Goal: Task Accomplishment & Management: Manage account settings

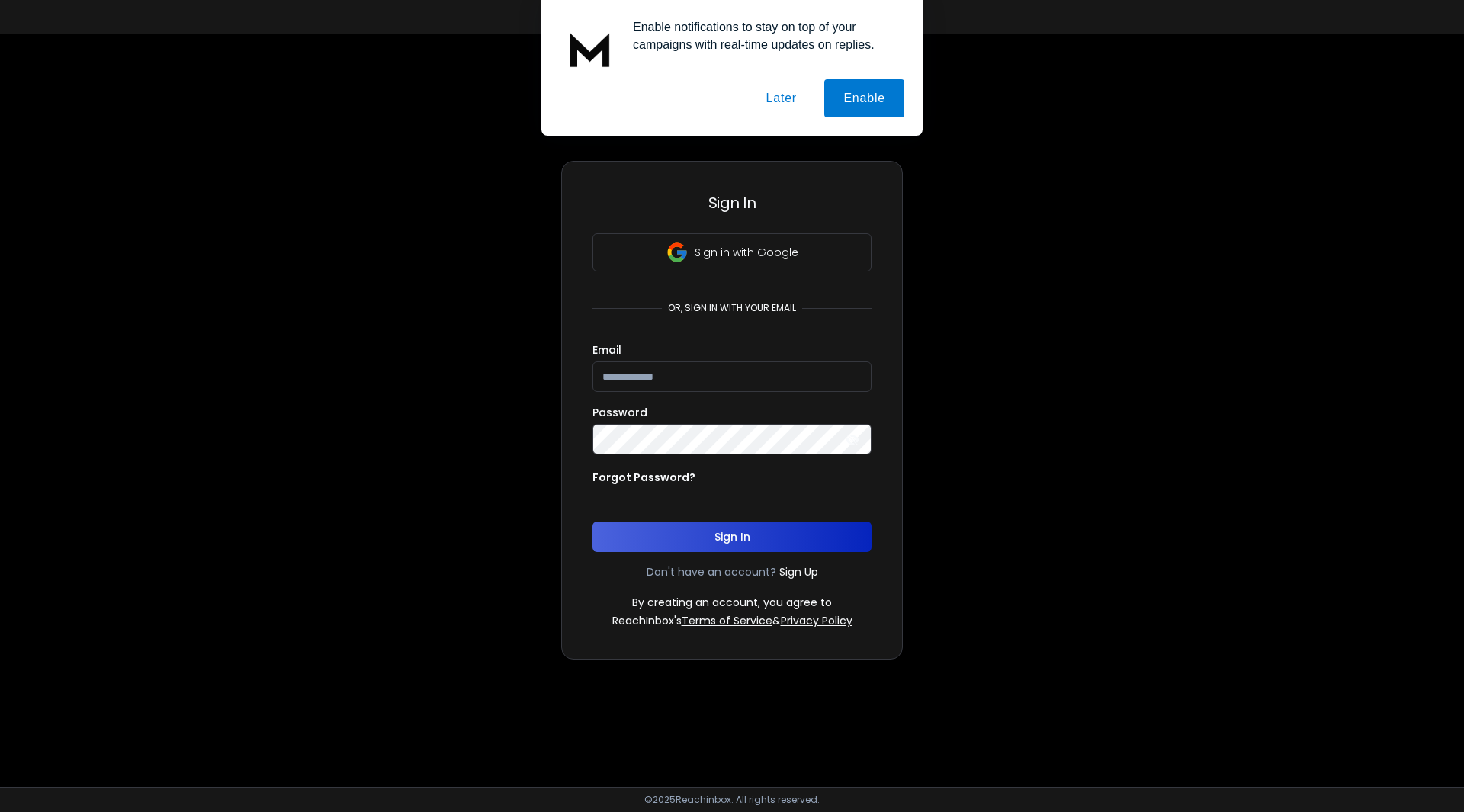
click at [686, 371] on input "email" at bounding box center [732, 377] width 279 height 31
paste input "**********"
type input "**********"
click at [728, 547] on button "Sign In" at bounding box center [732, 537] width 279 height 31
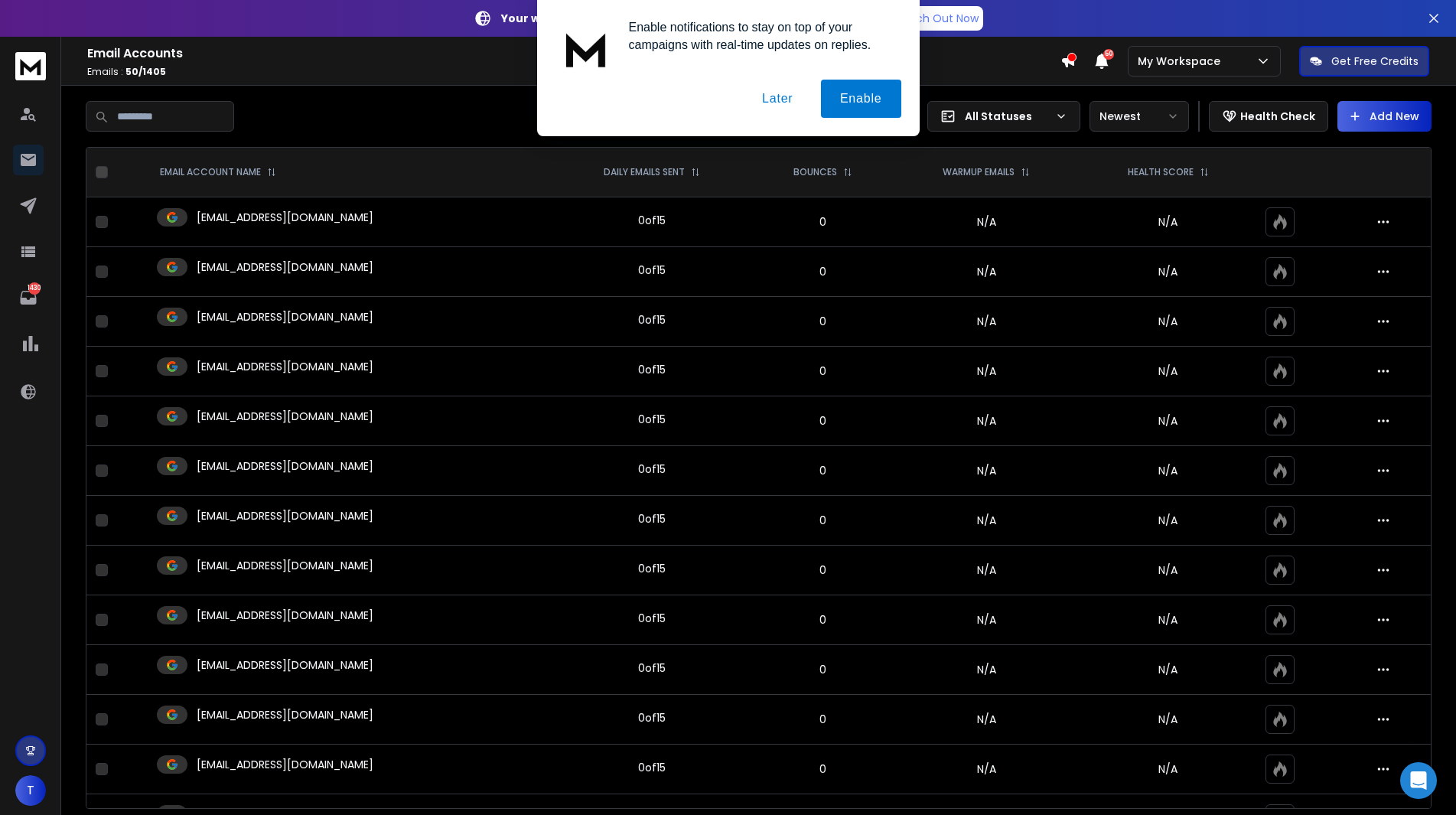
click at [775, 100] on button "Later" at bounding box center [778, 98] width 69 height 38
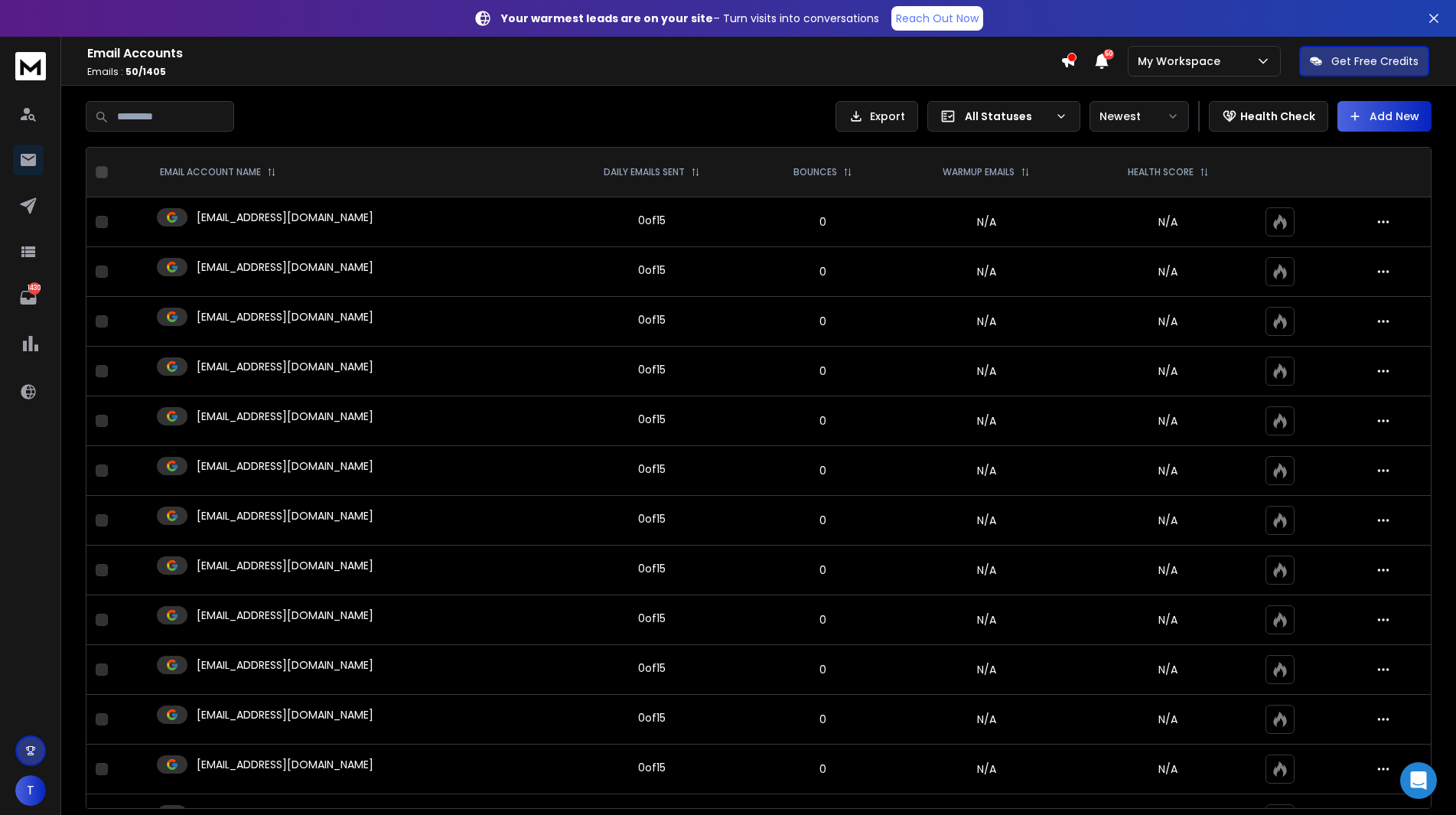
click at [1406, 115] on button "Add New" at bounding box center [1384, 117] width 94 height 31
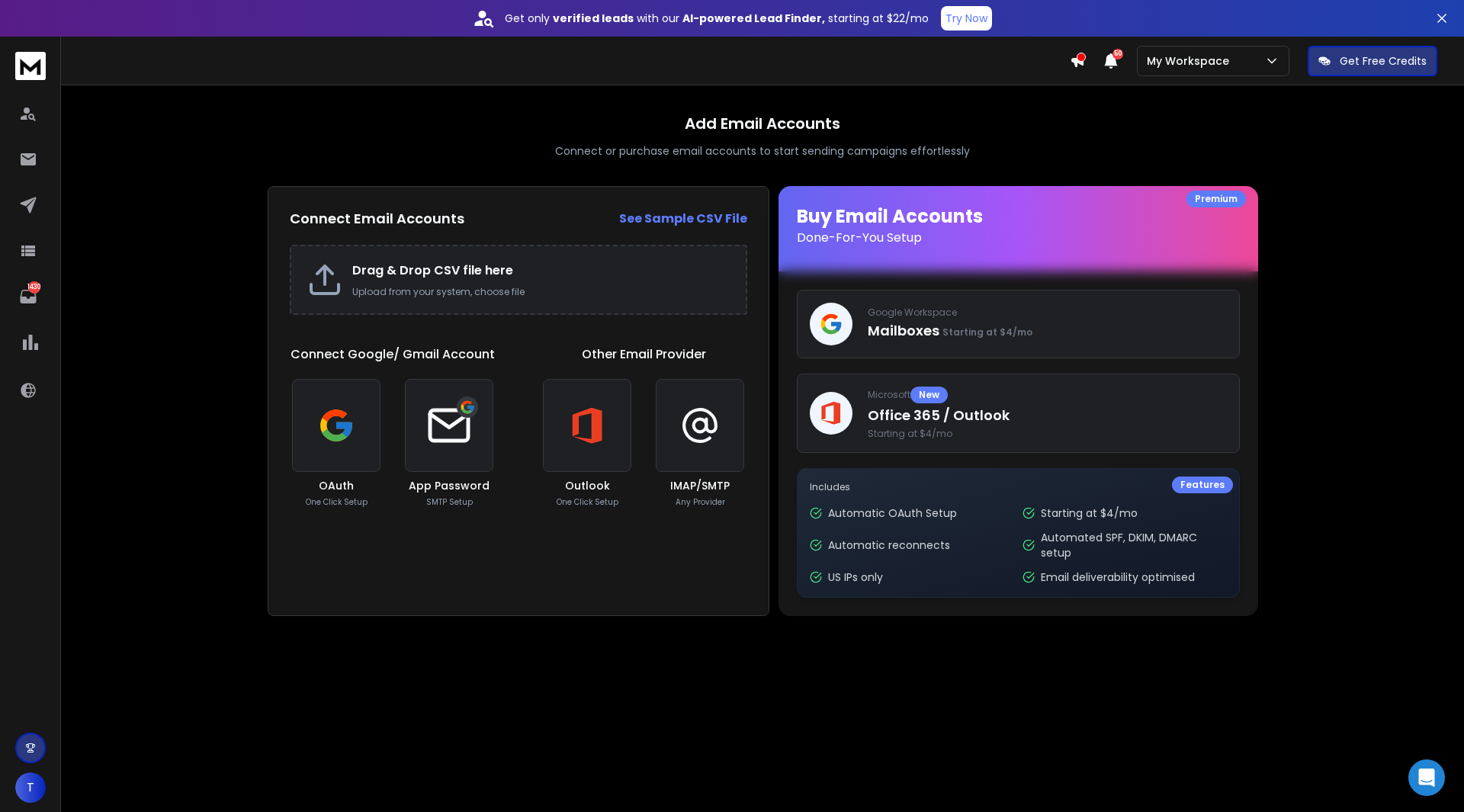
click at [355, 429] on icon at bounding box center [336, 425] width 38 height 45
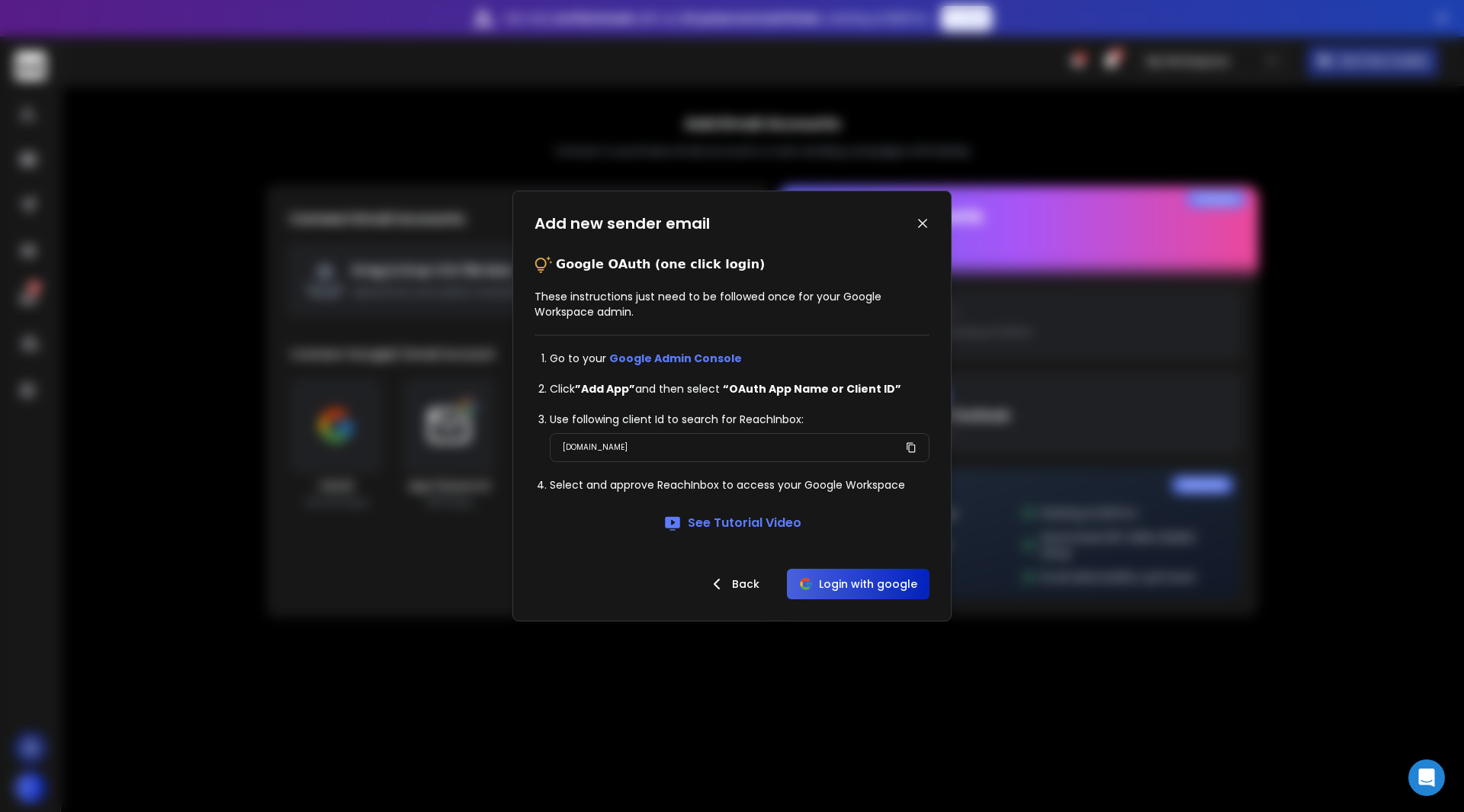
click at [856, 590] on button "Login with google" at bounding box center [858, 584] width 143 height 31
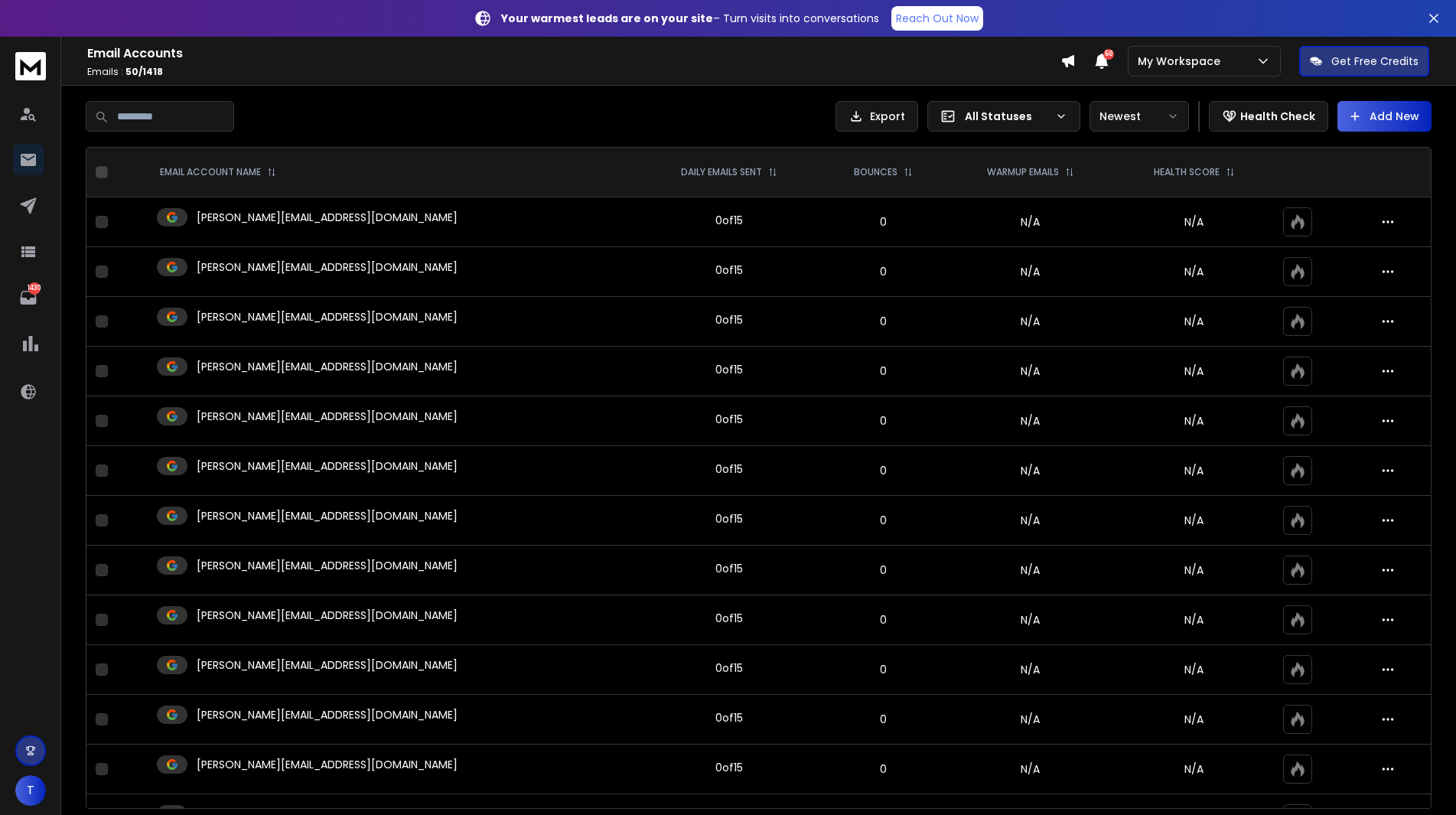
click at [1389, 117] on button "Add New" at bounding box center [1384, 117] width 94 height 31
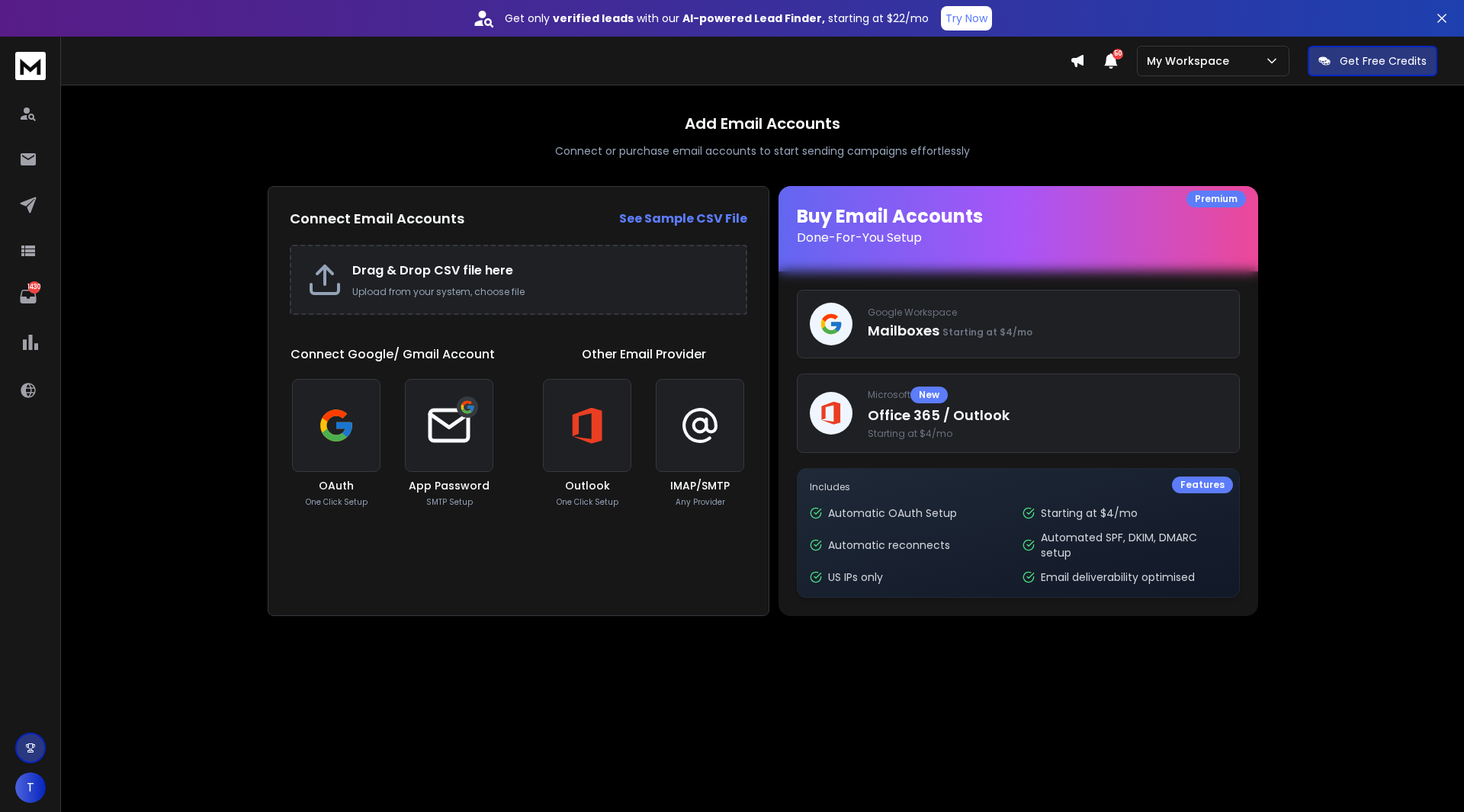
click at [363, 426] on div at bounding box center [335, 425] width 88 height 93
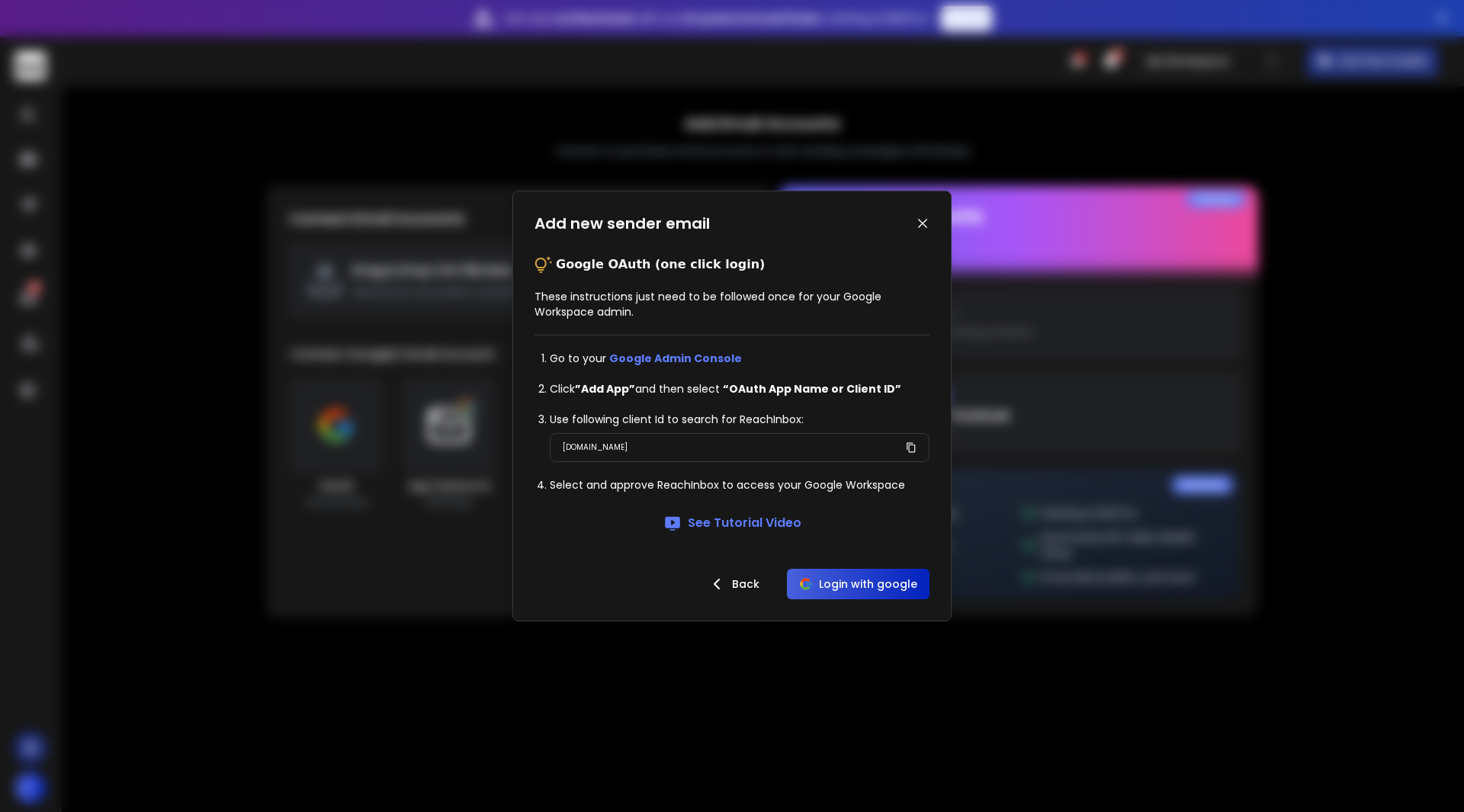
click at [824, 579] on button "Login with google" at bounding box center [858, 584] width 143 height 31
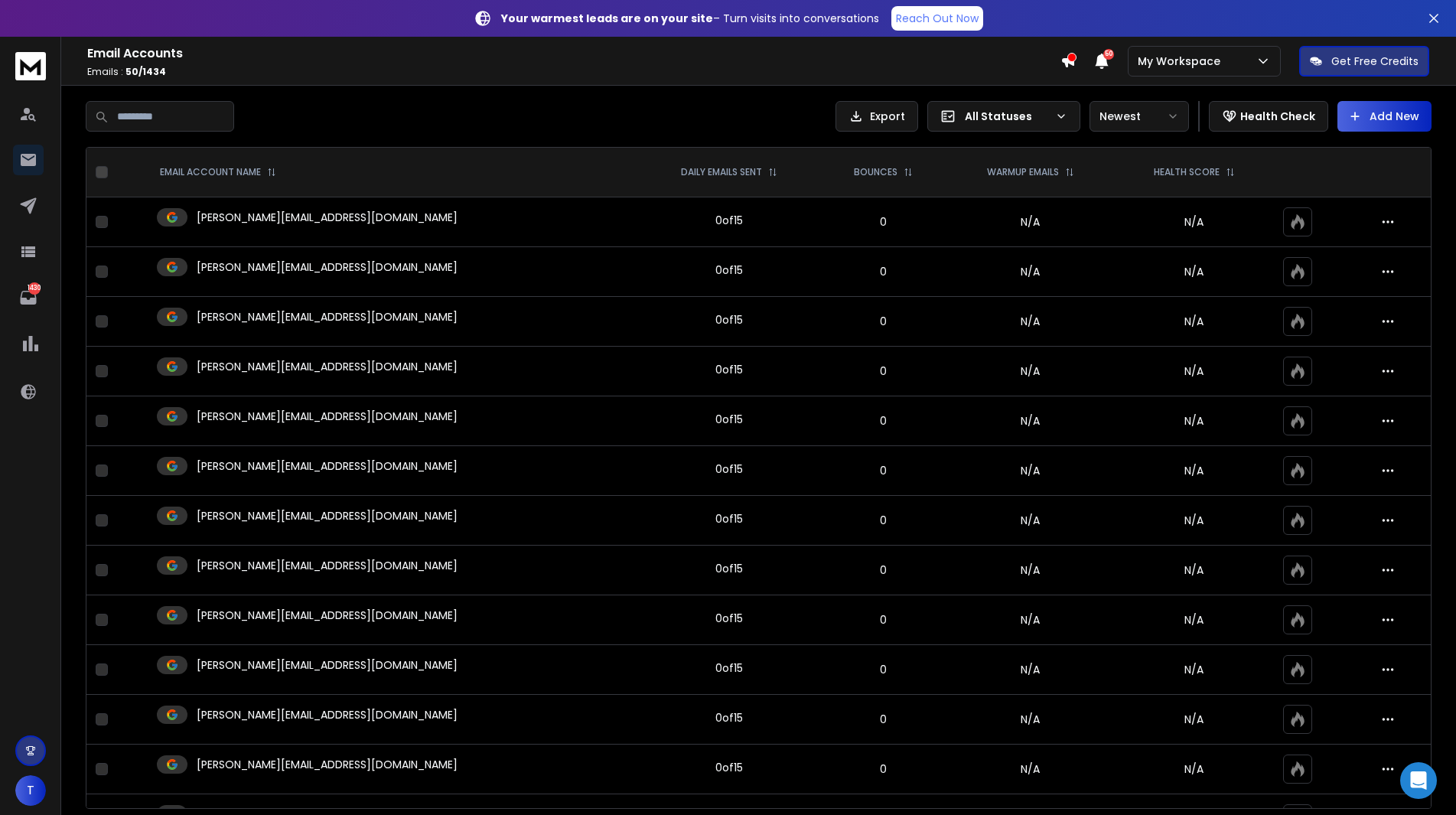
click at [1389, 117] on button "Add New" at bounding box center [1384, 117] width 94 height 31
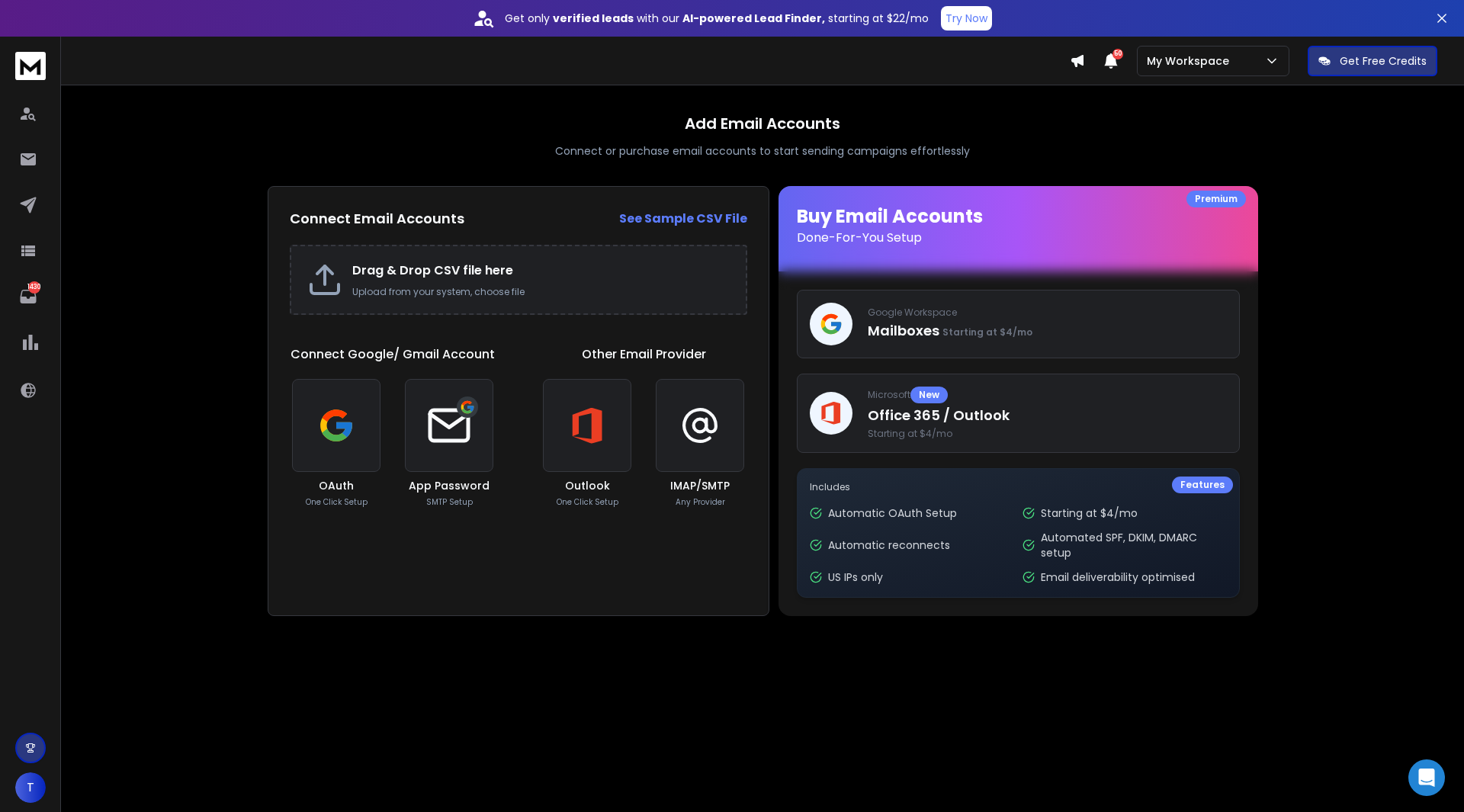
click at [322, 443] on icon at bounding box center [336, 425] width 38 height 45
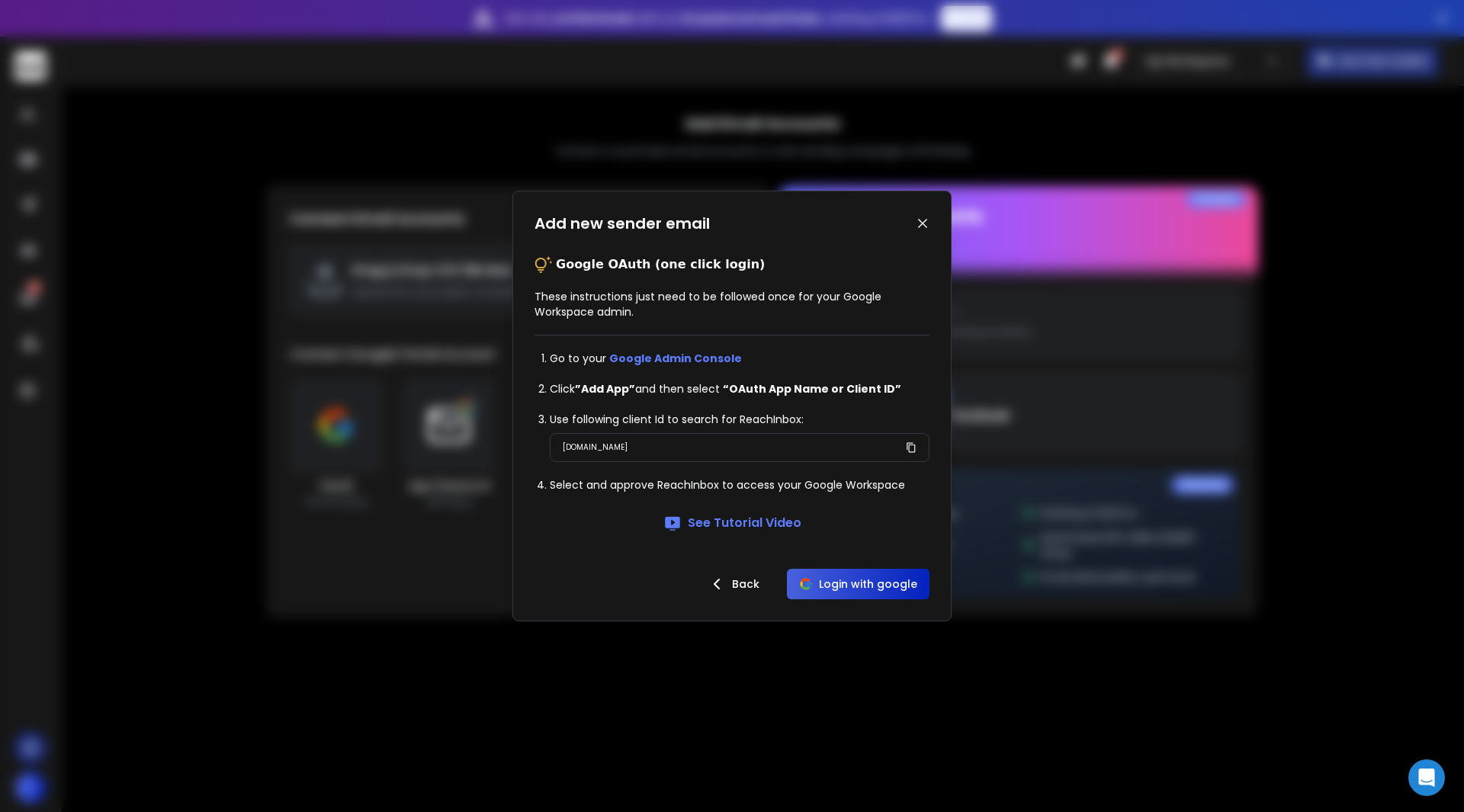
click at [812, 584] on icon at bounding box center [809, 586] width 6 height 5
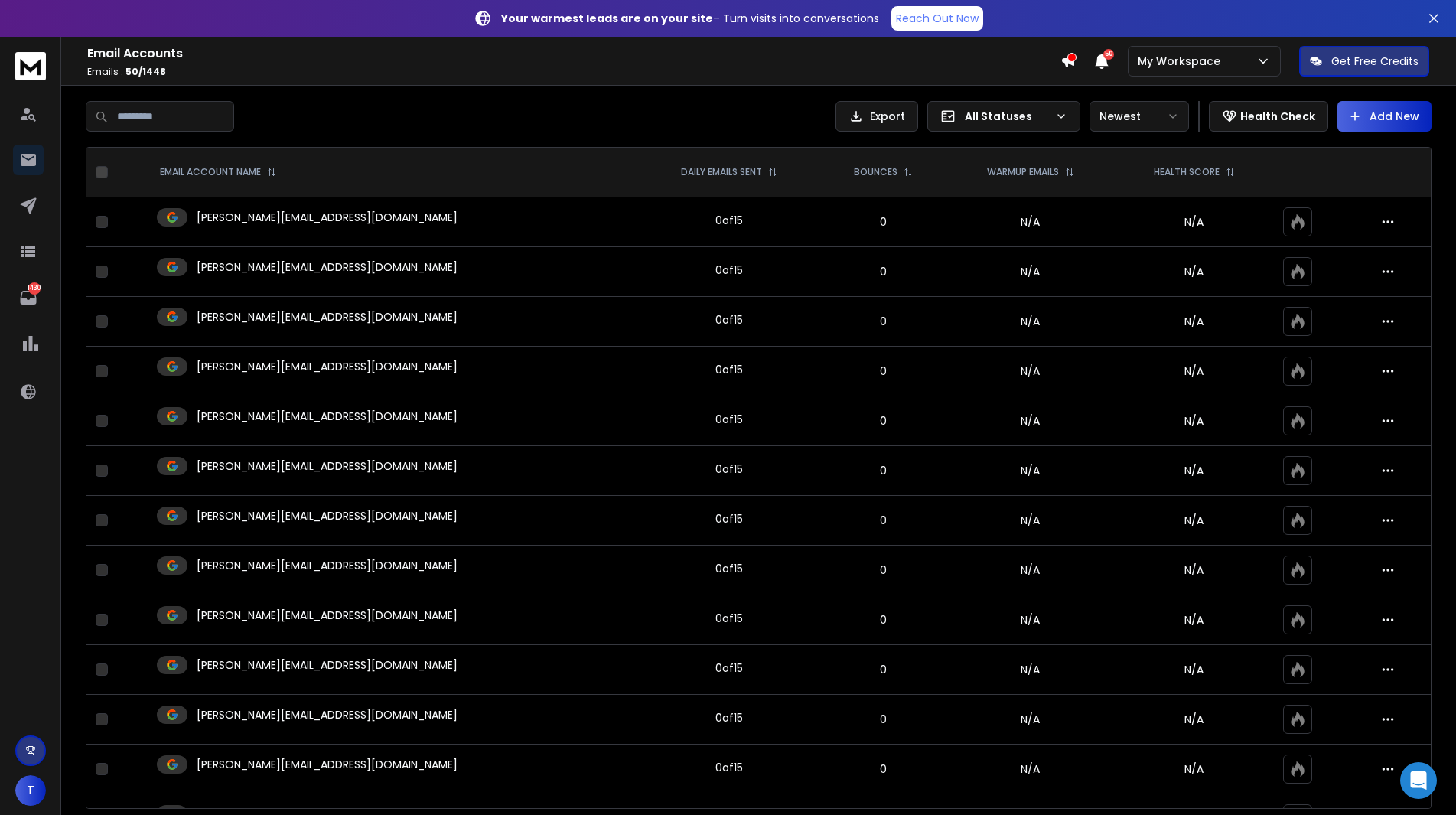
click at [1366, 118] on button "Add New" at bounding box center [1384, 117] width 94 height 31
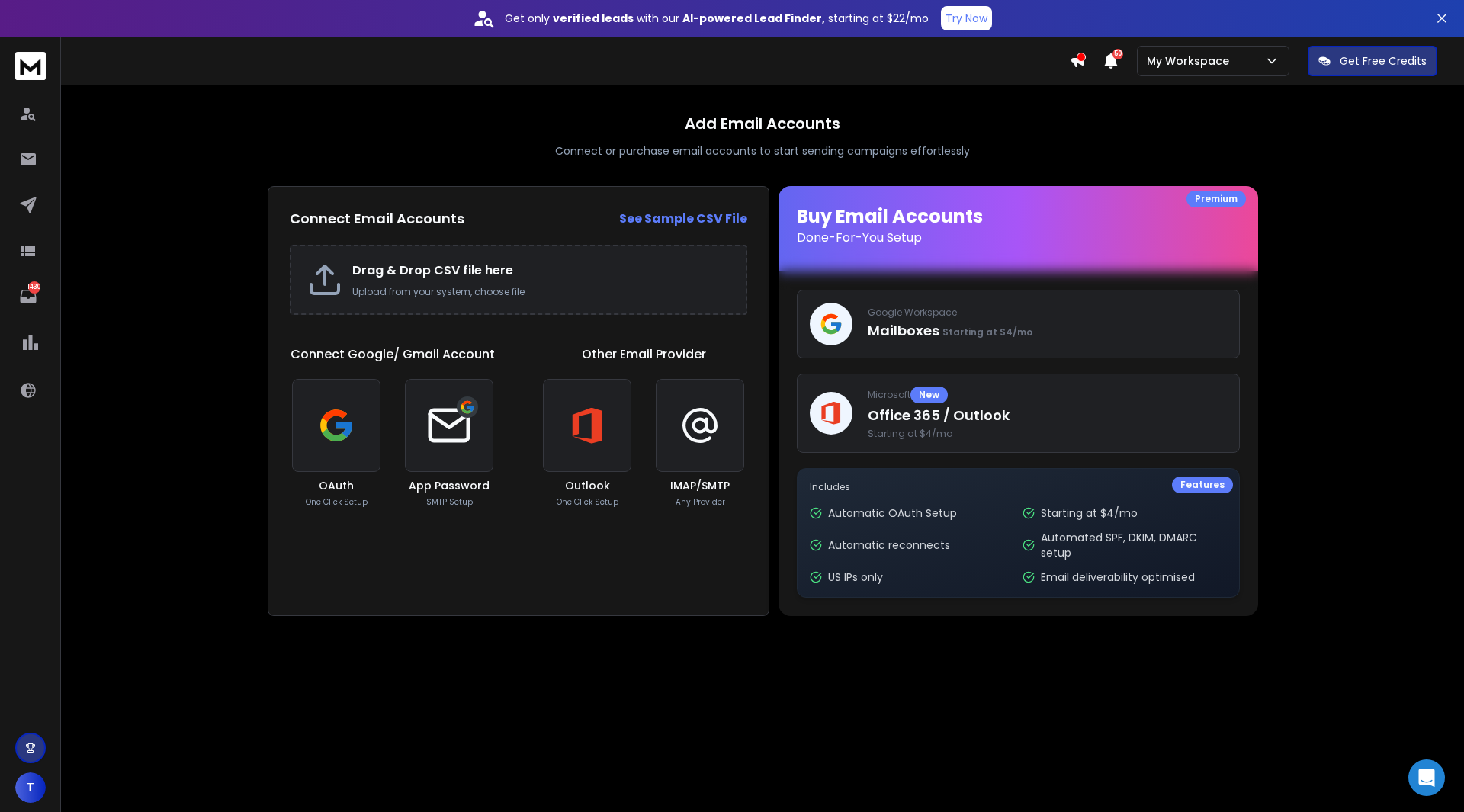
click at [348, 417] on icon at bounding box center [336, 425] width 38 height 45
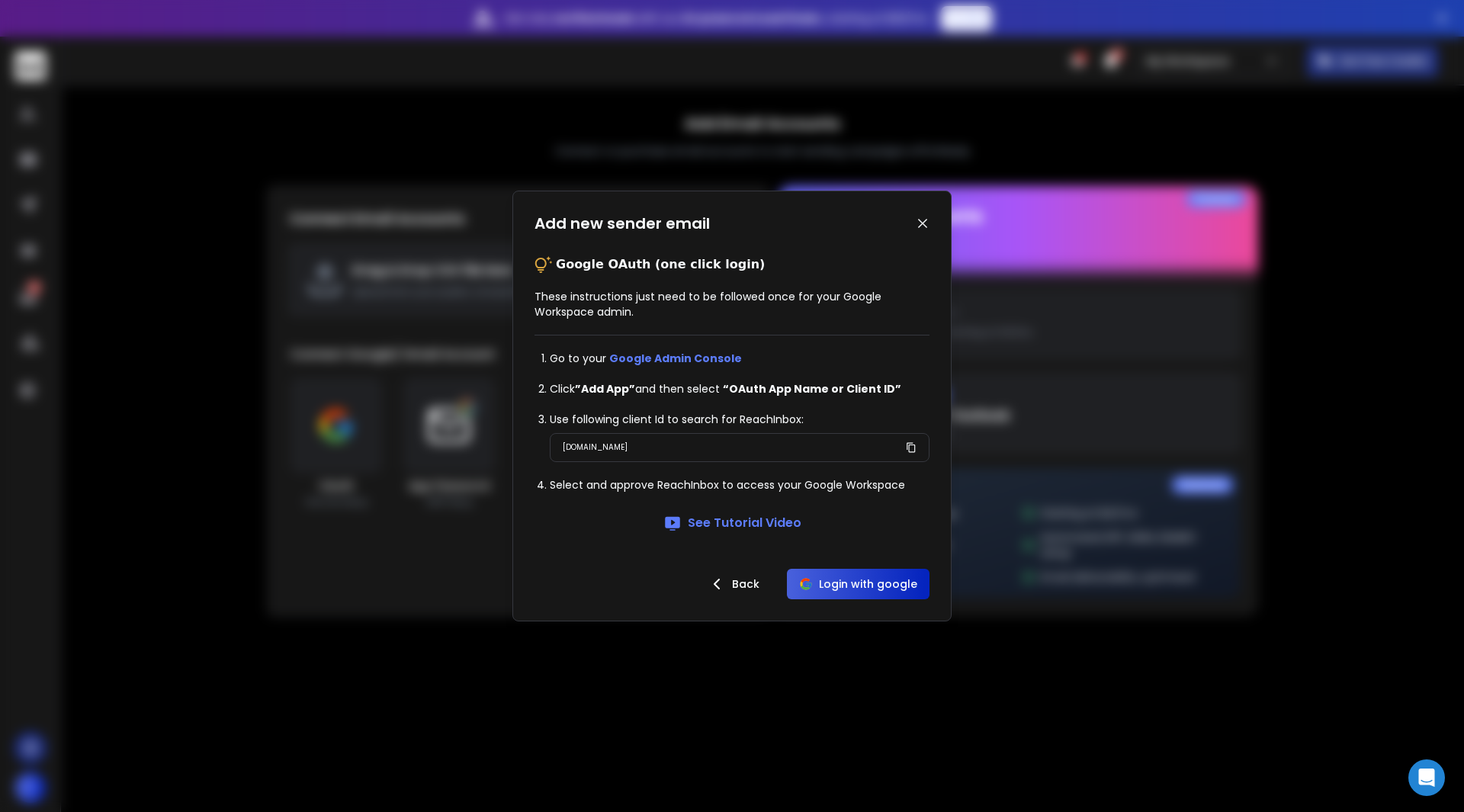
click at [896, 578] on button "Login with google" at bounding box center [858, 584] width 143 height 31
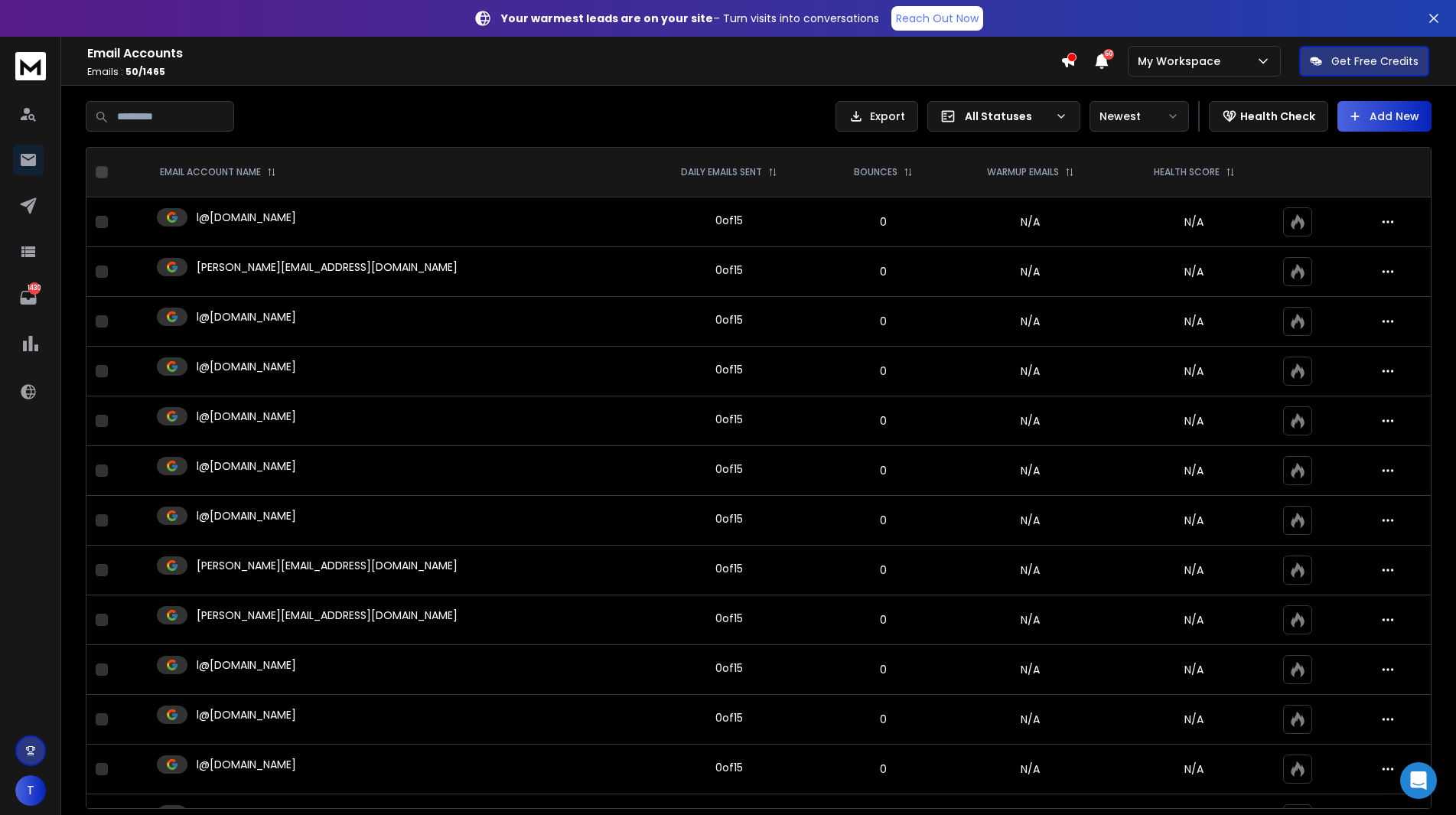
drag, startPoint x: 1385, startPoint y: 124, endPoint x: 1321, endPoint y: 136, distance: 65.1
click at [1385, 124] on button "Add New" at bounding box center [1384, 117] width 94 height 31
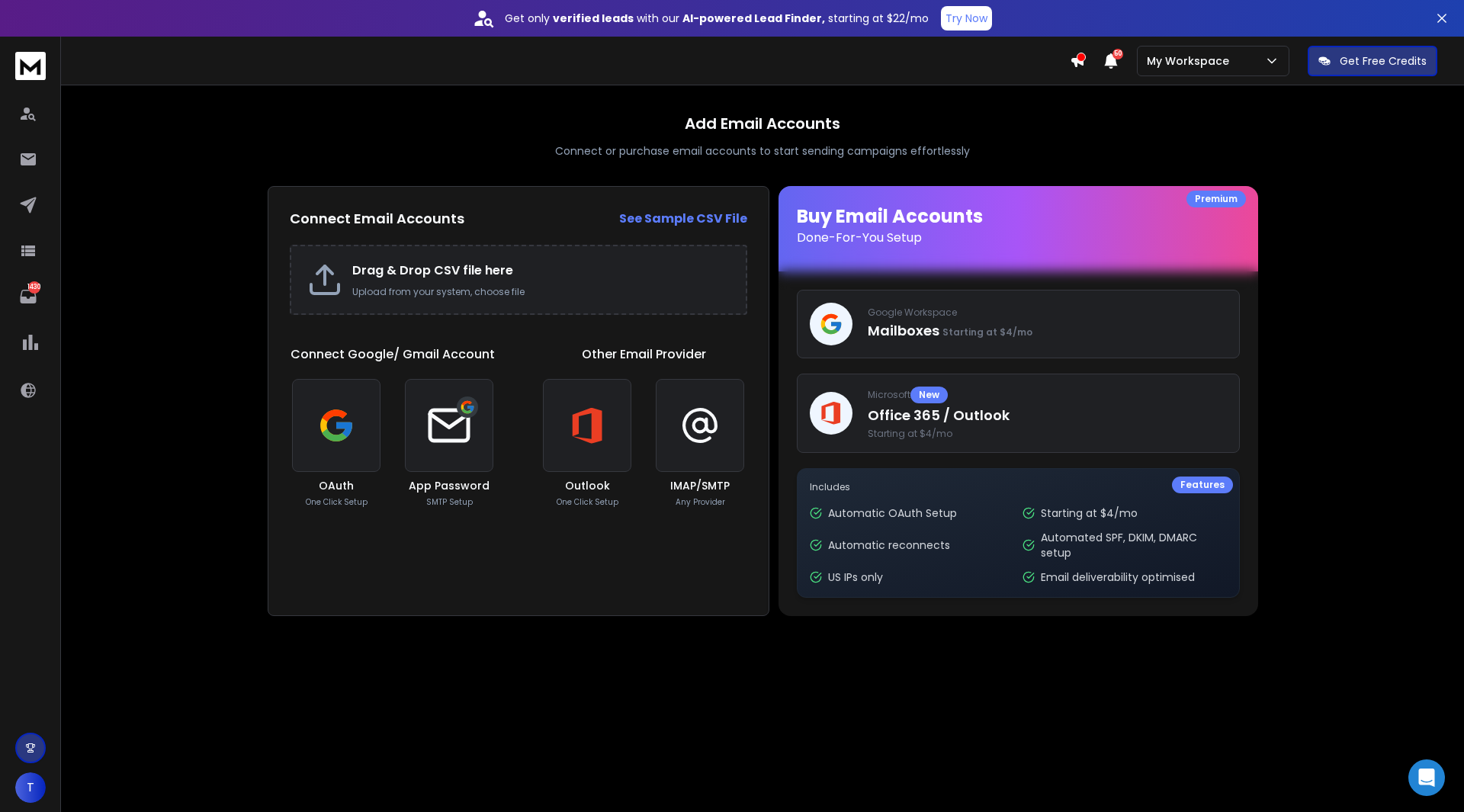
click at [308, 428] on div at bounding box center [335, 425] width 88 height 93
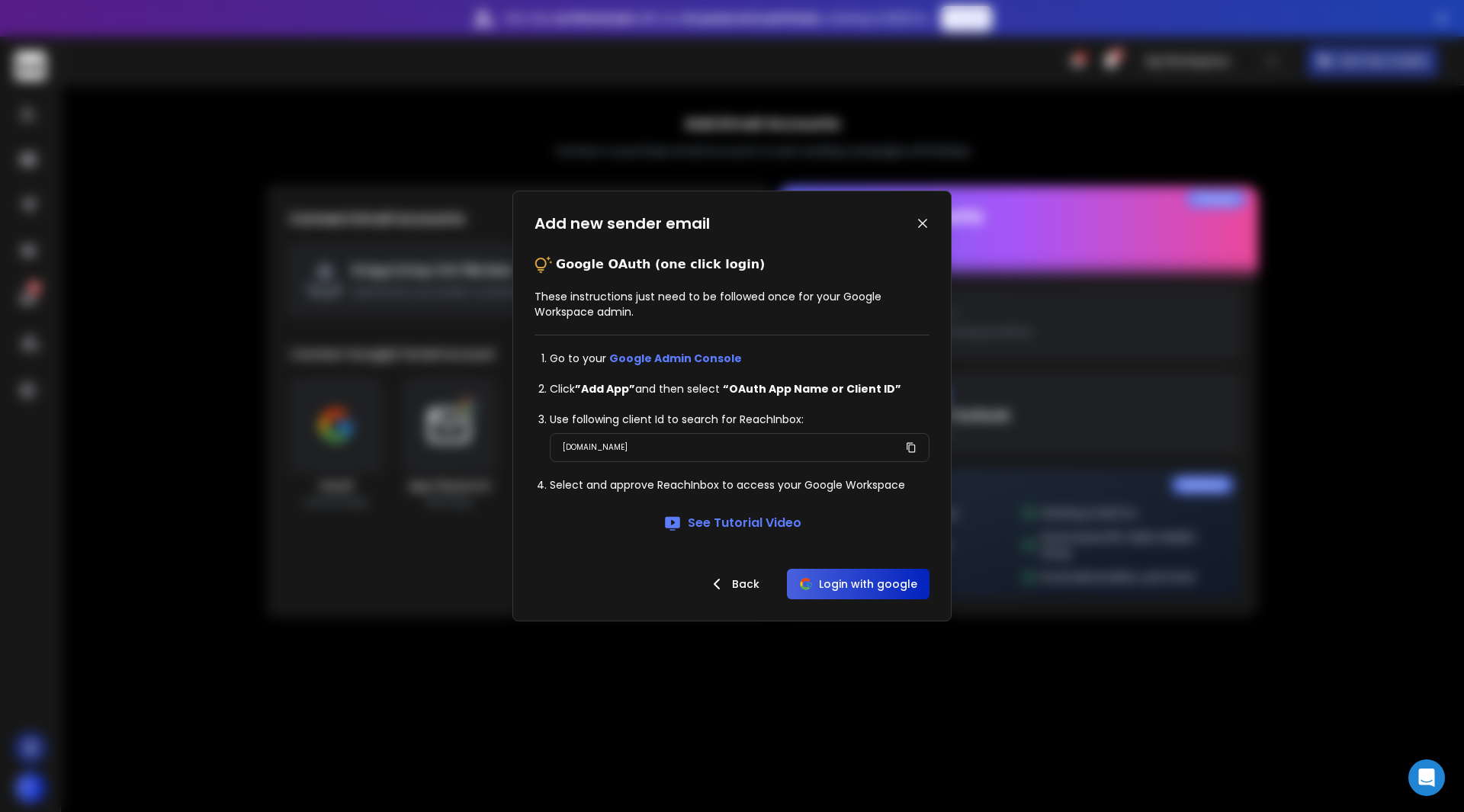
click at [850, 571] on button "Login with google" at bounding box center [858, 584] width 143 height 31
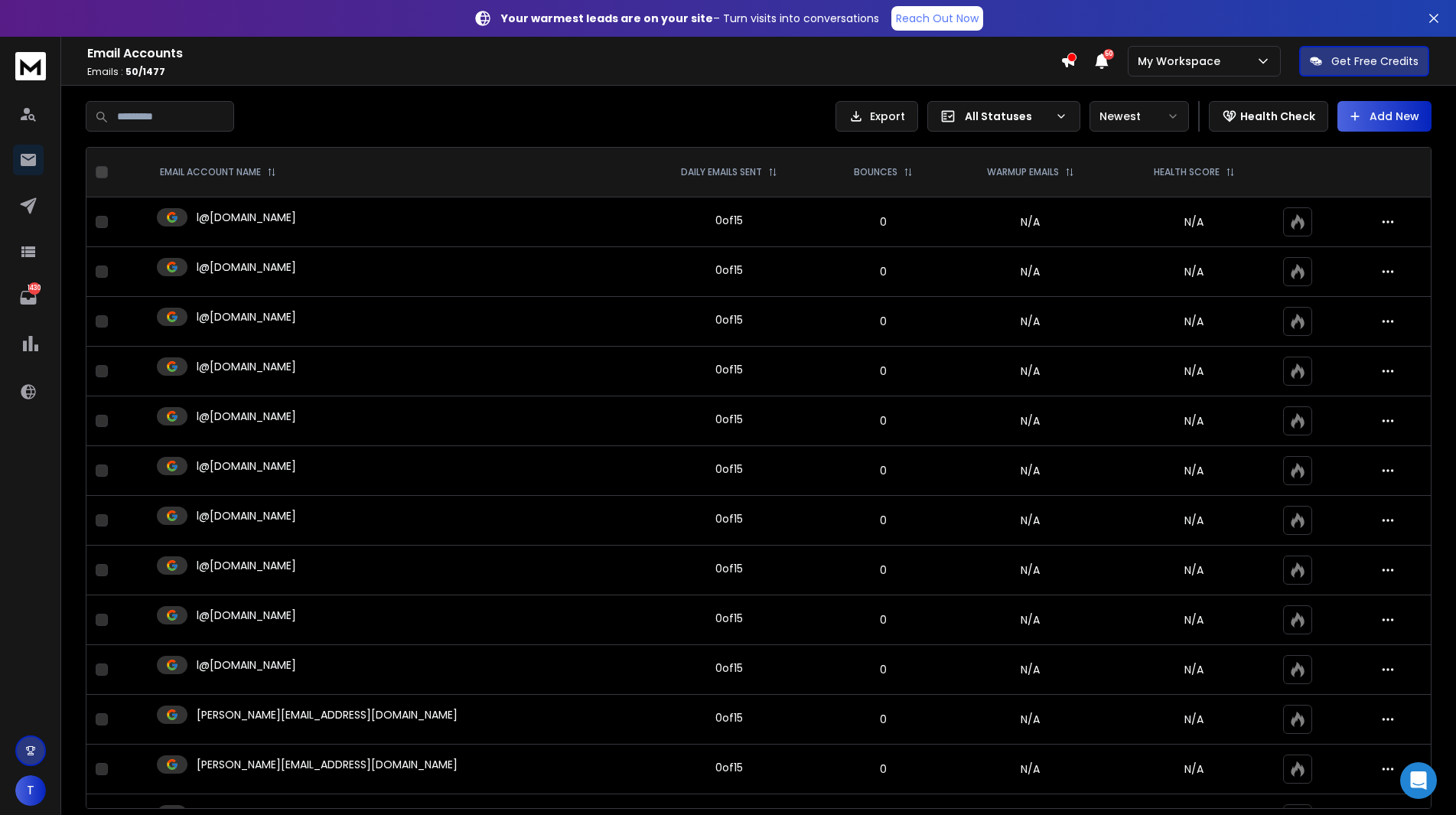
click at [1401, 111] on button "Add New" at bounding box center [1384, 117] width 94 height 31
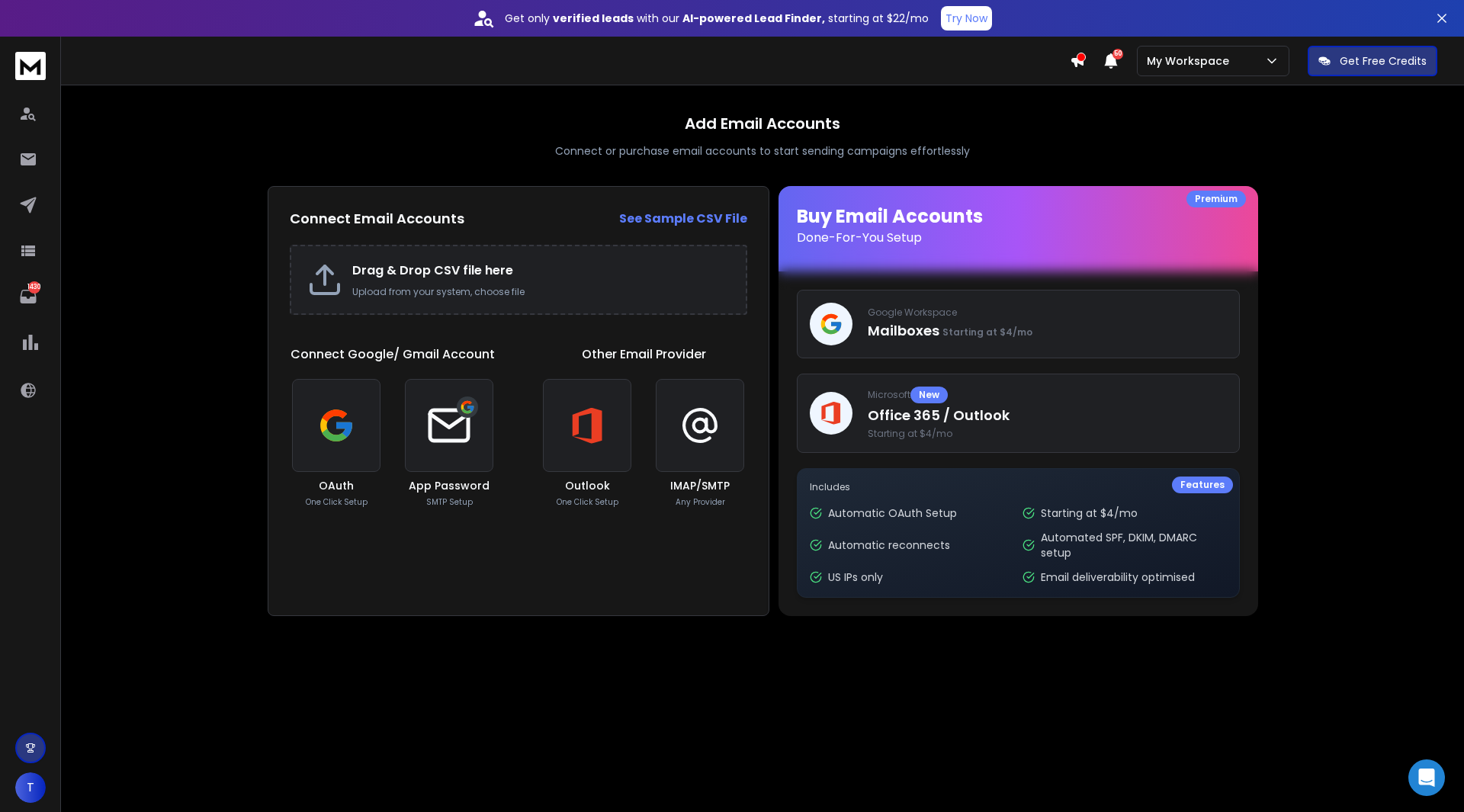
click at [334, 430] on icon at bounding box center [336, 425] width 38 height 45
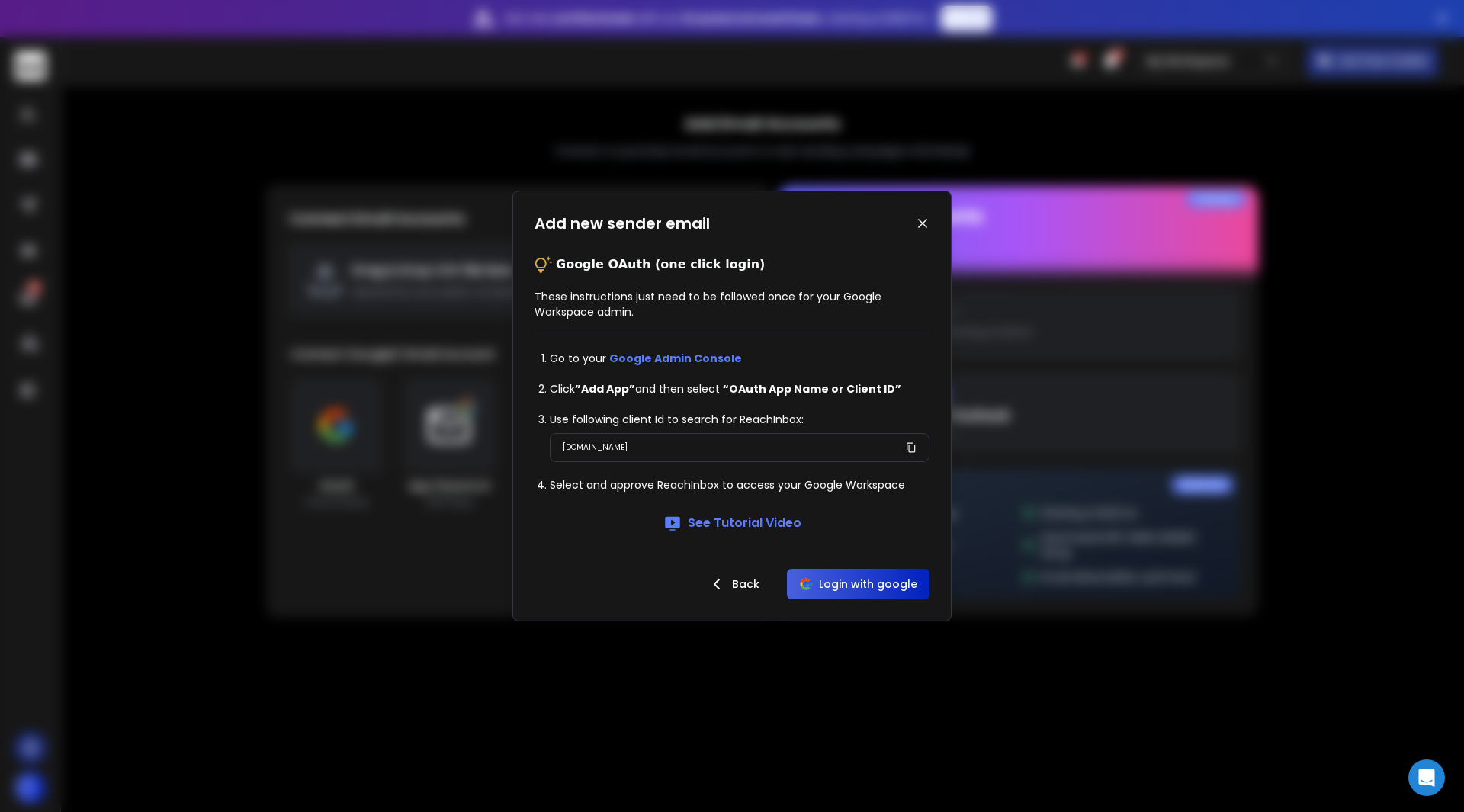
click at [838, 568] on div "Google OAuth (one click login) These instructions just need to be followed once…" at bounding box center [732, 427] width 395 height 343
click at [840, 571] on button "Login with google" at bounding box center [858, 584] width 143 height 31
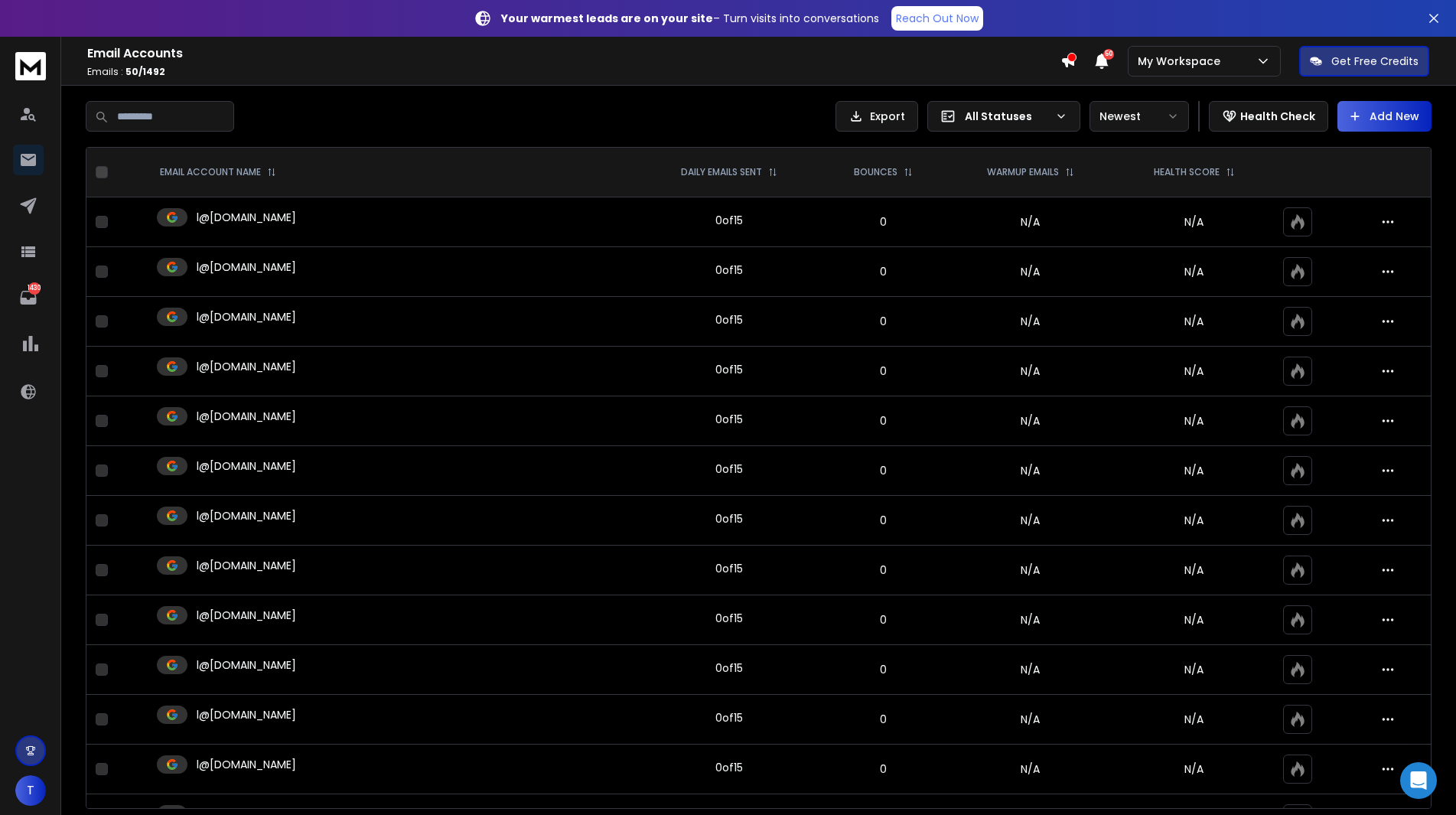
click at [1402, 111] on button "Add New" at bounding box center [1384, 117] width 94 height 31
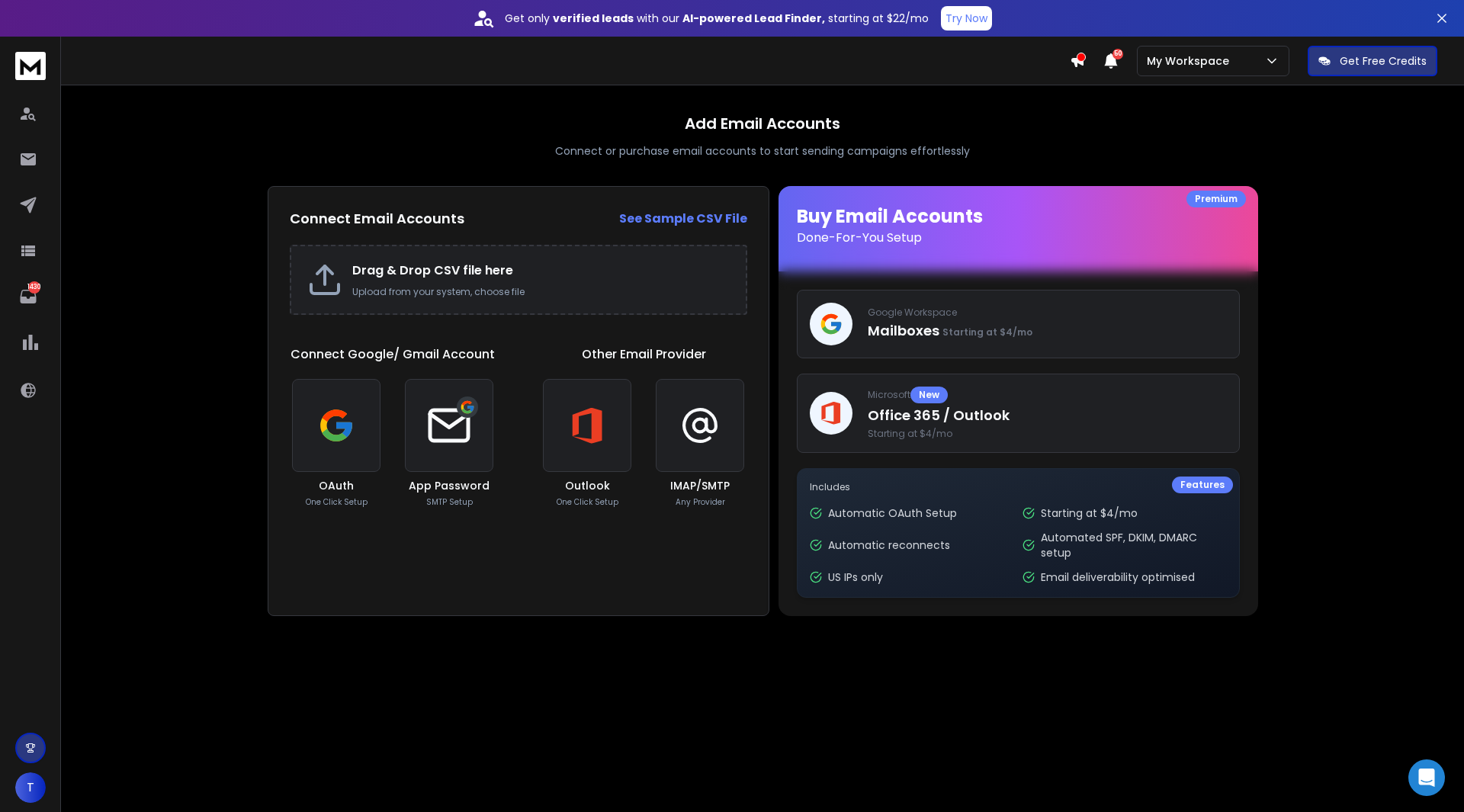
click at [320, 454] on div at bounding box center [335, 425] width 88 height 93
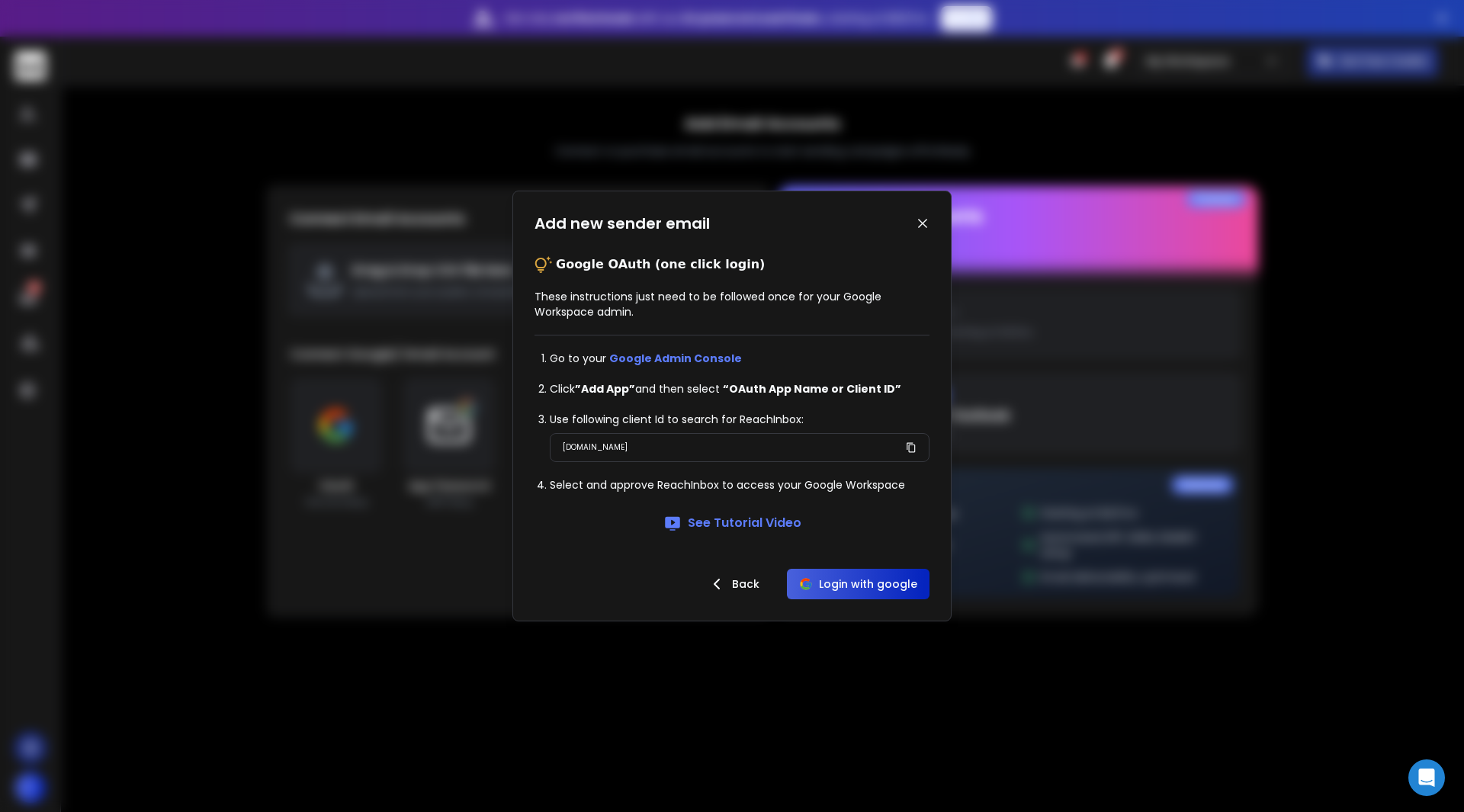
click at [827, 583] on button "Login with google" at bounding box center [858, 584] width 143 height 31
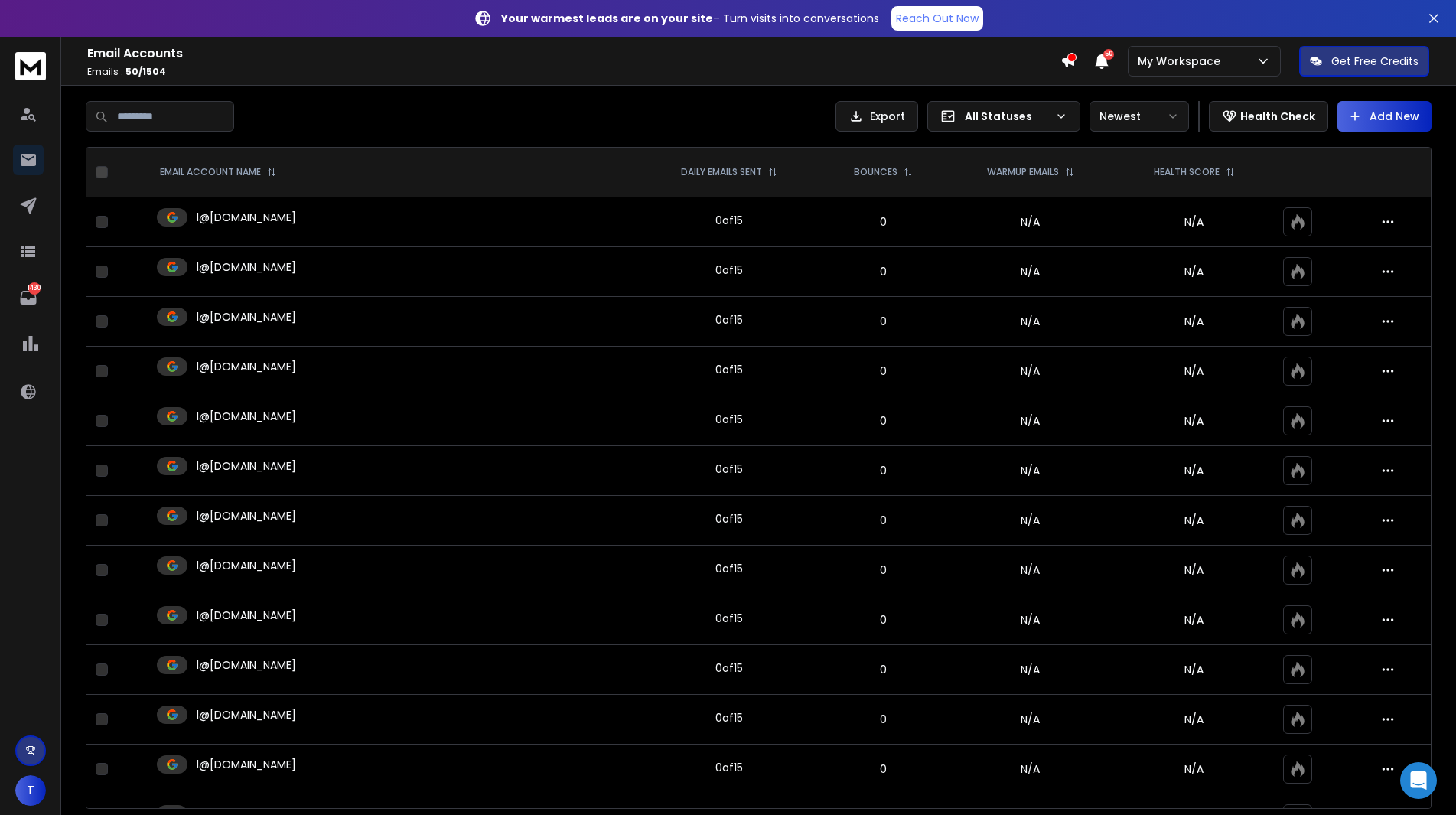
click at [1395, 119] on button "Add New" at bounding box center [1384, 117] width 94 height 31
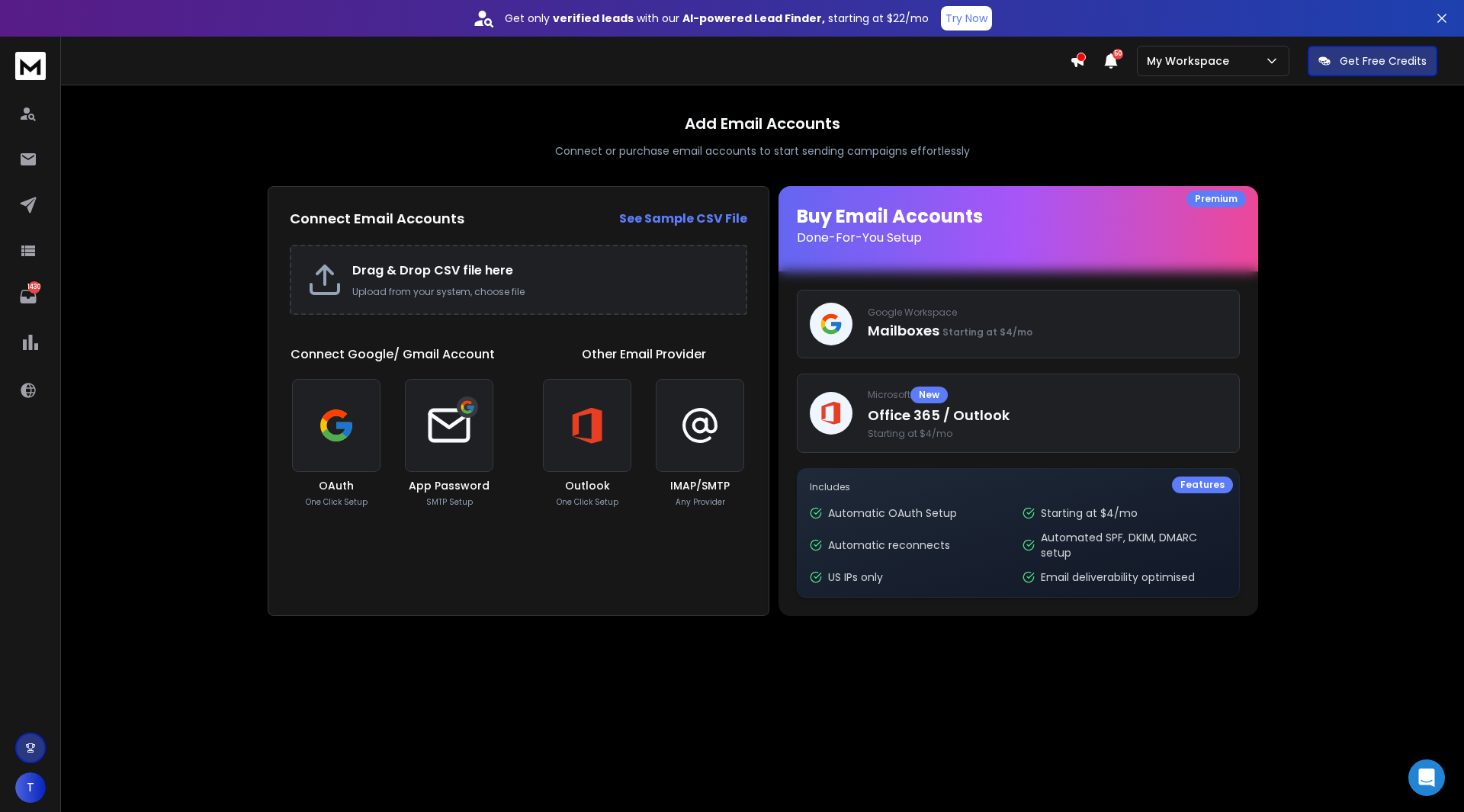
click at [355, 421] on icon at bounding box center [336, 425] width 38 height 45
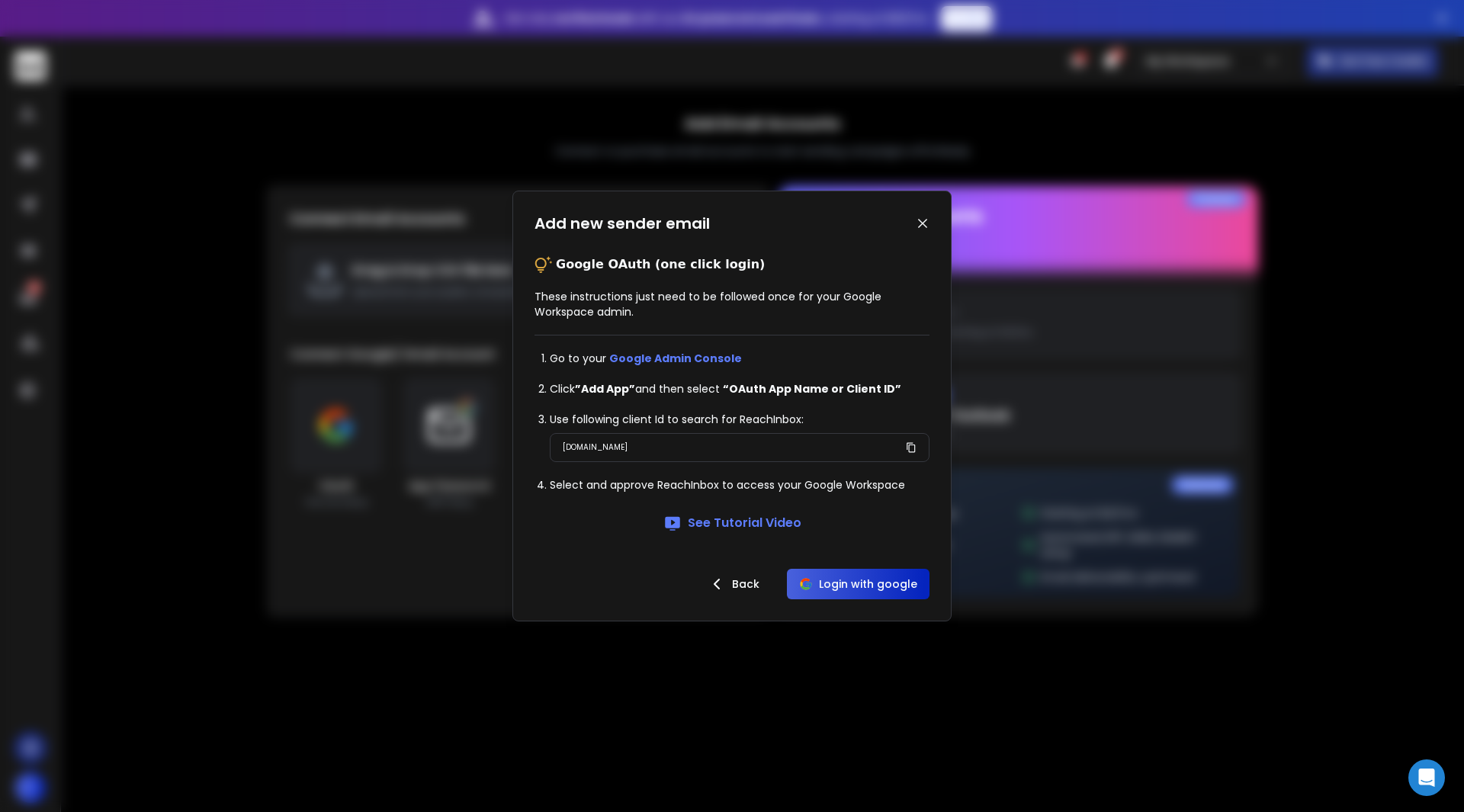
click at [875, 577] on button "Login with google" at bounding box center [858, 584] width 143 height 31
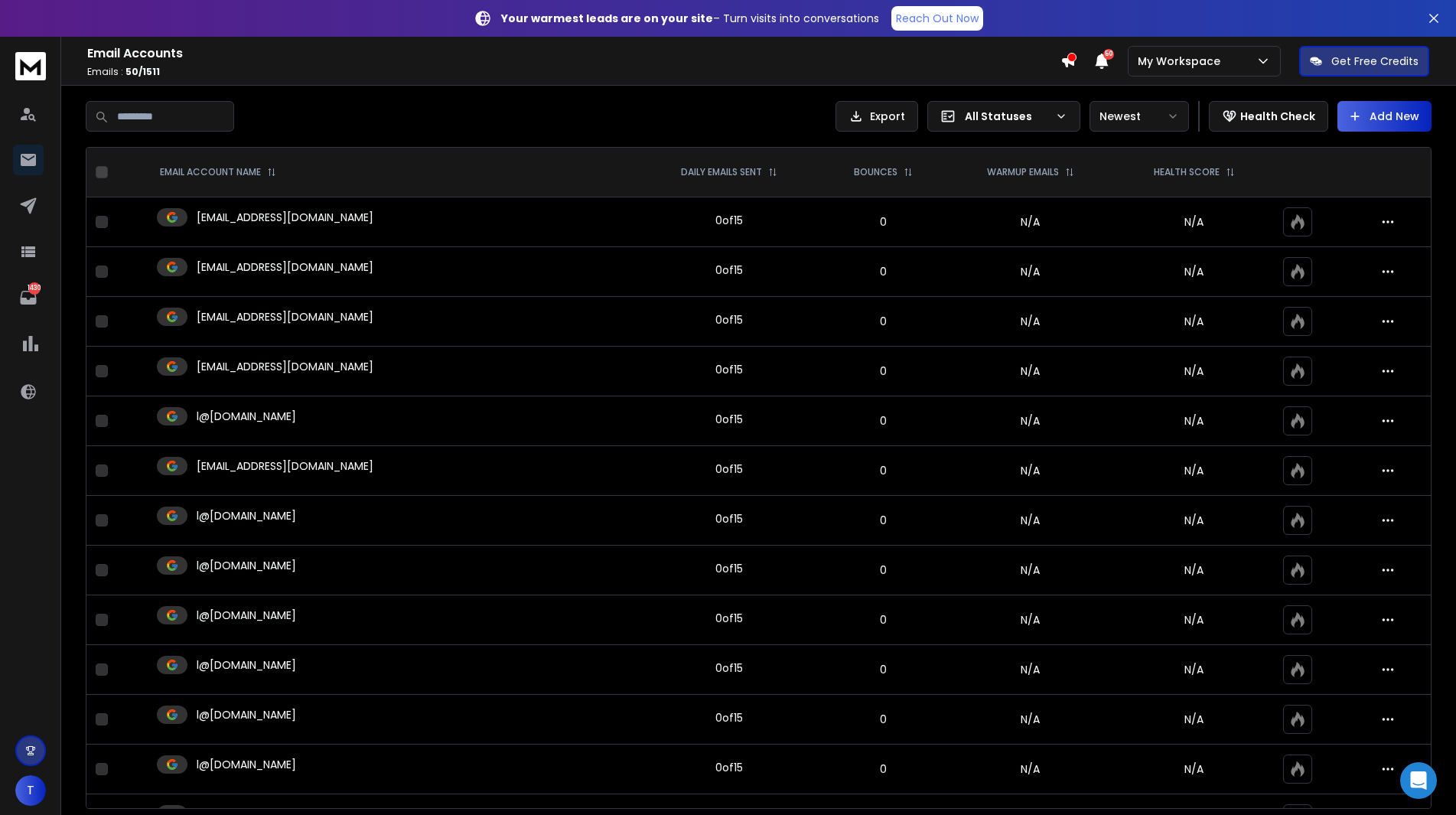
click at [1389, 119] on button "Add New" at bounding box center [1384, 117] width 94 height 31
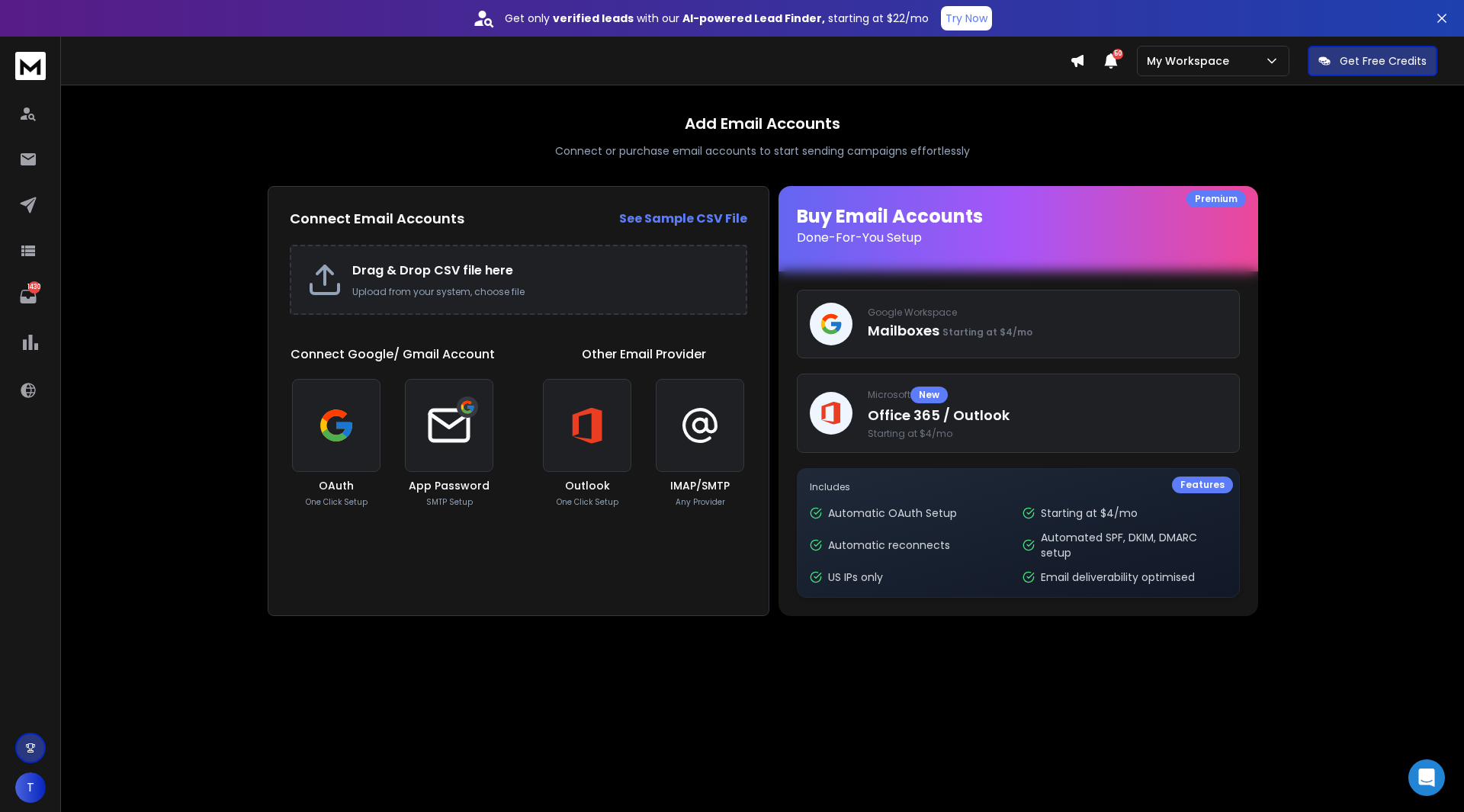
click at [337, 448] on icon at bounding box center [336, 425] width 38 height 45
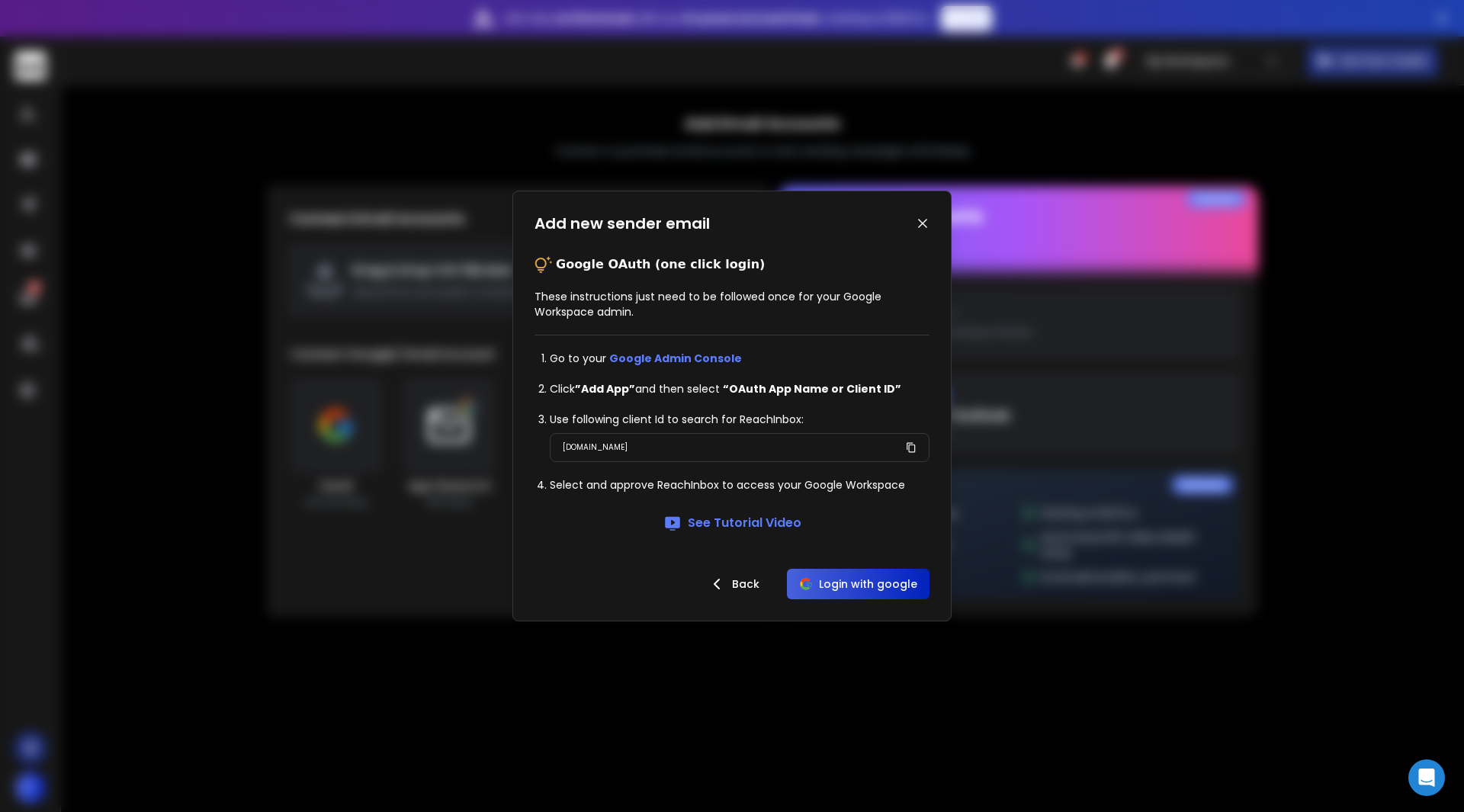
click at [867, 590] on button "Login with google" at bounding box center [858, 584] width 143 height 31
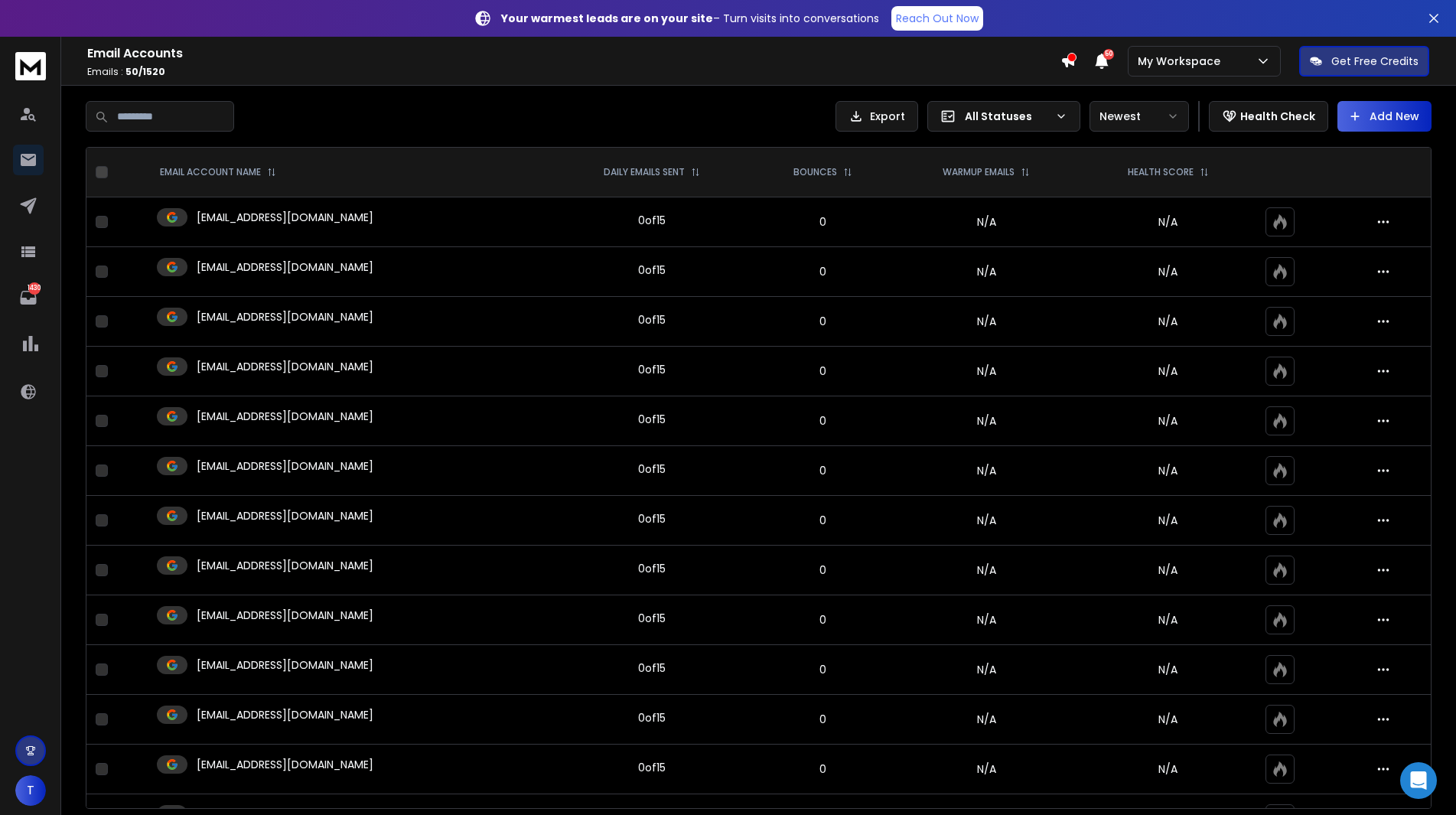
click at [1363, 118] on button "Add New" at bounding box center [1384, 117] width 94 height 31
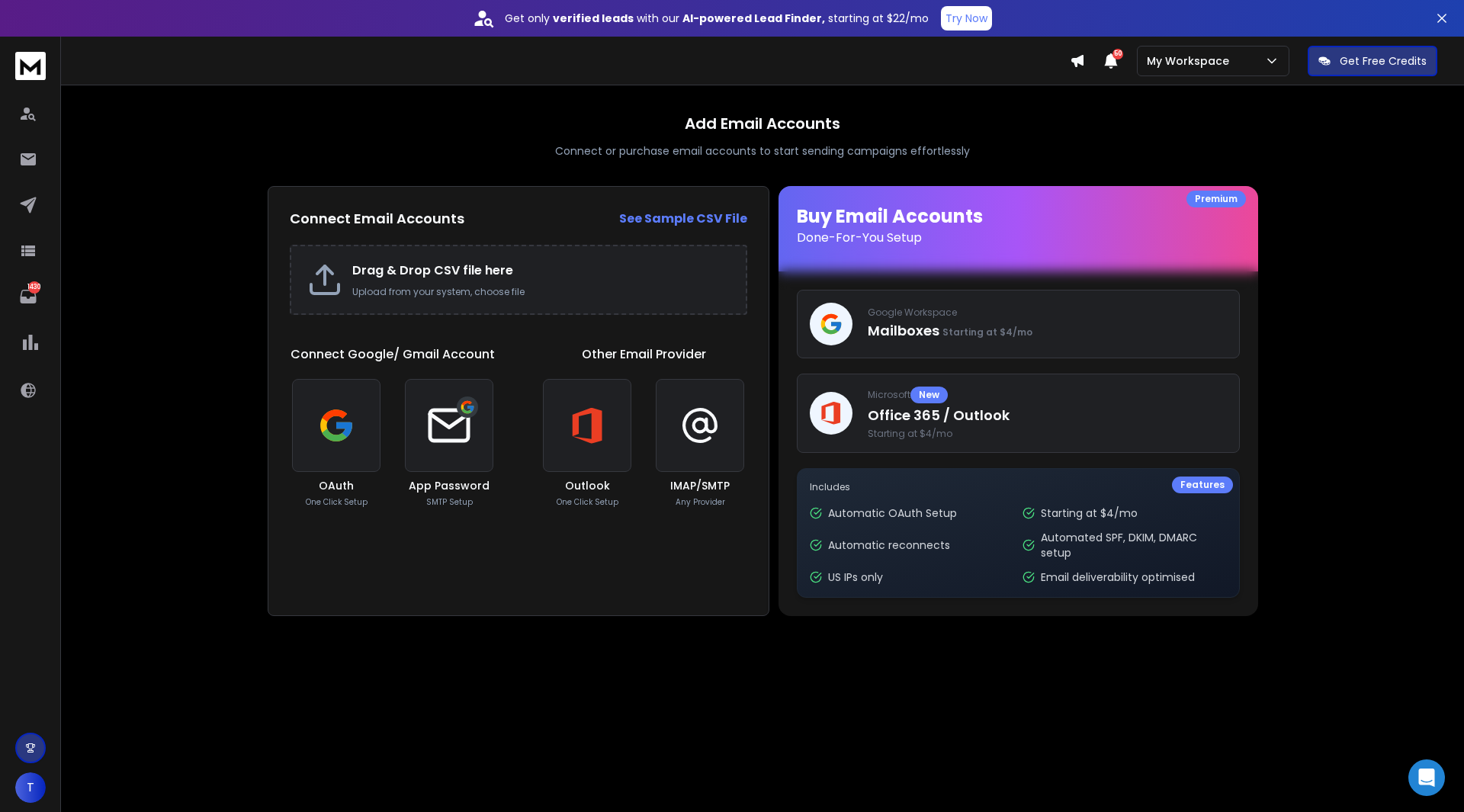
click at [362, 425] on div at bounding box center [335, 425] width 88 height 93
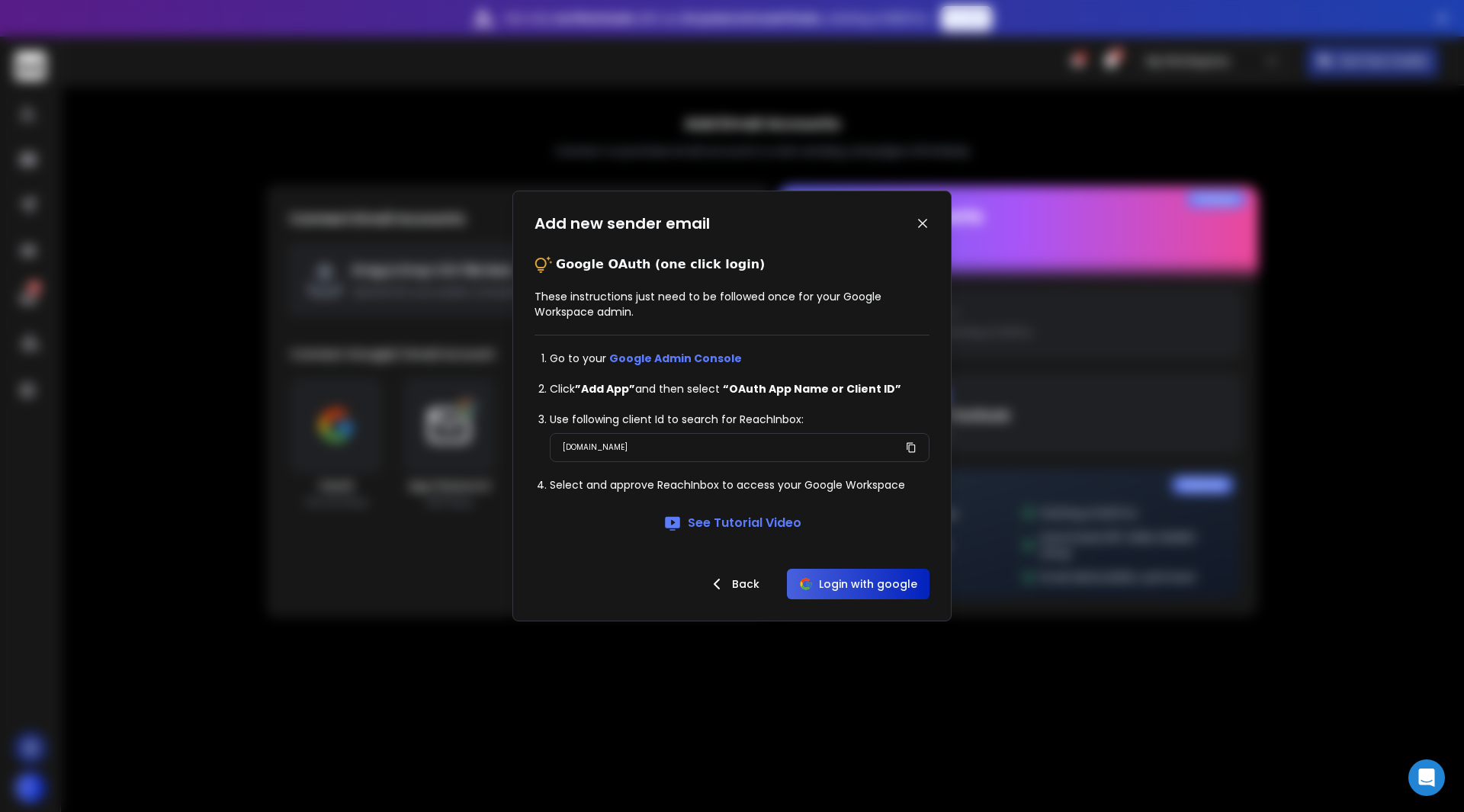
click at [856, 573] on button "Login with google" at bounding box center [858, 584] width 143 height 31
